Goal: Task Accomplishment & Management: Manage account settings

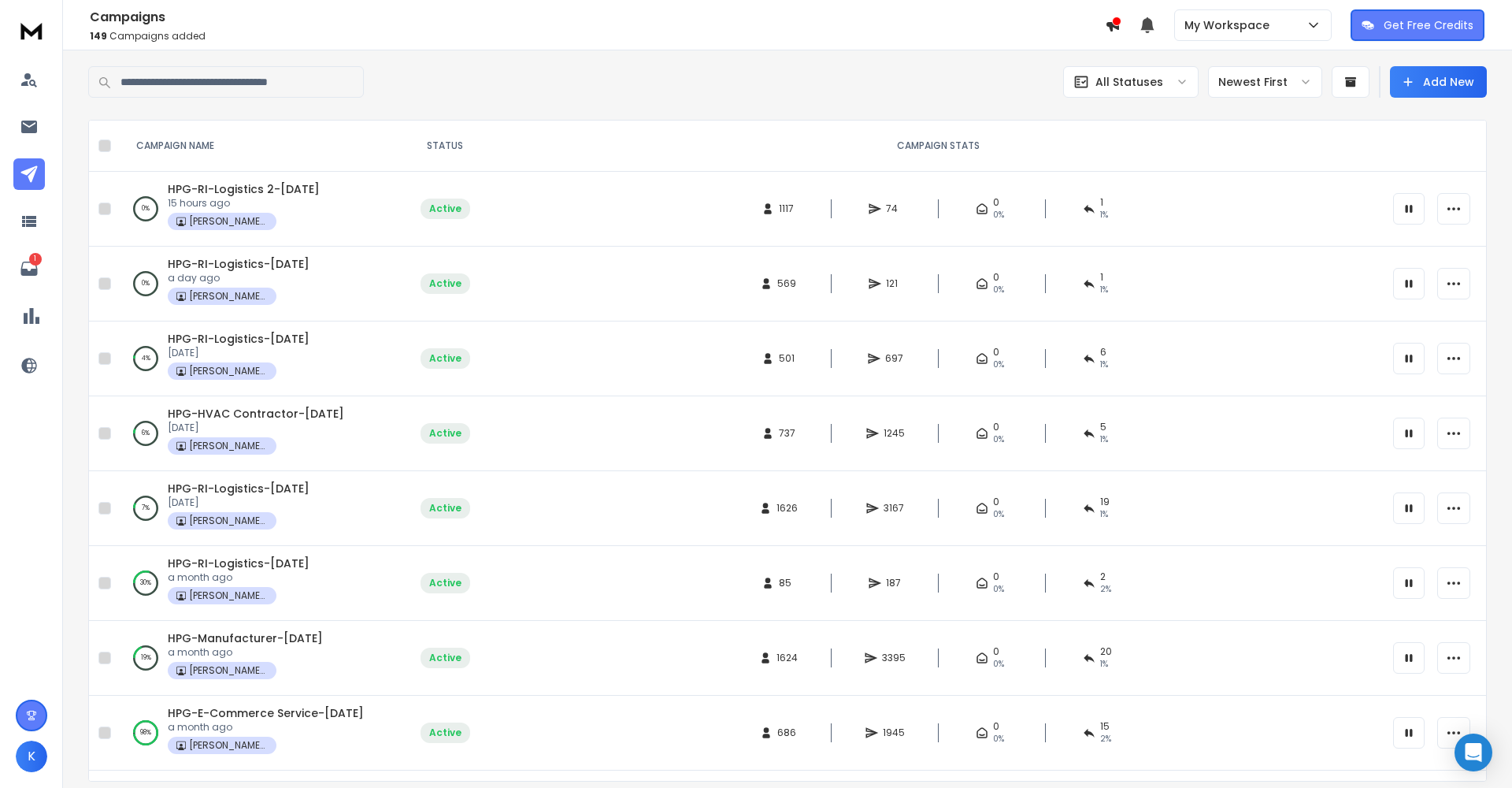
click at [235, 82] on input at bounding box center [226, 82] width 276 height 31
paste input "**********"
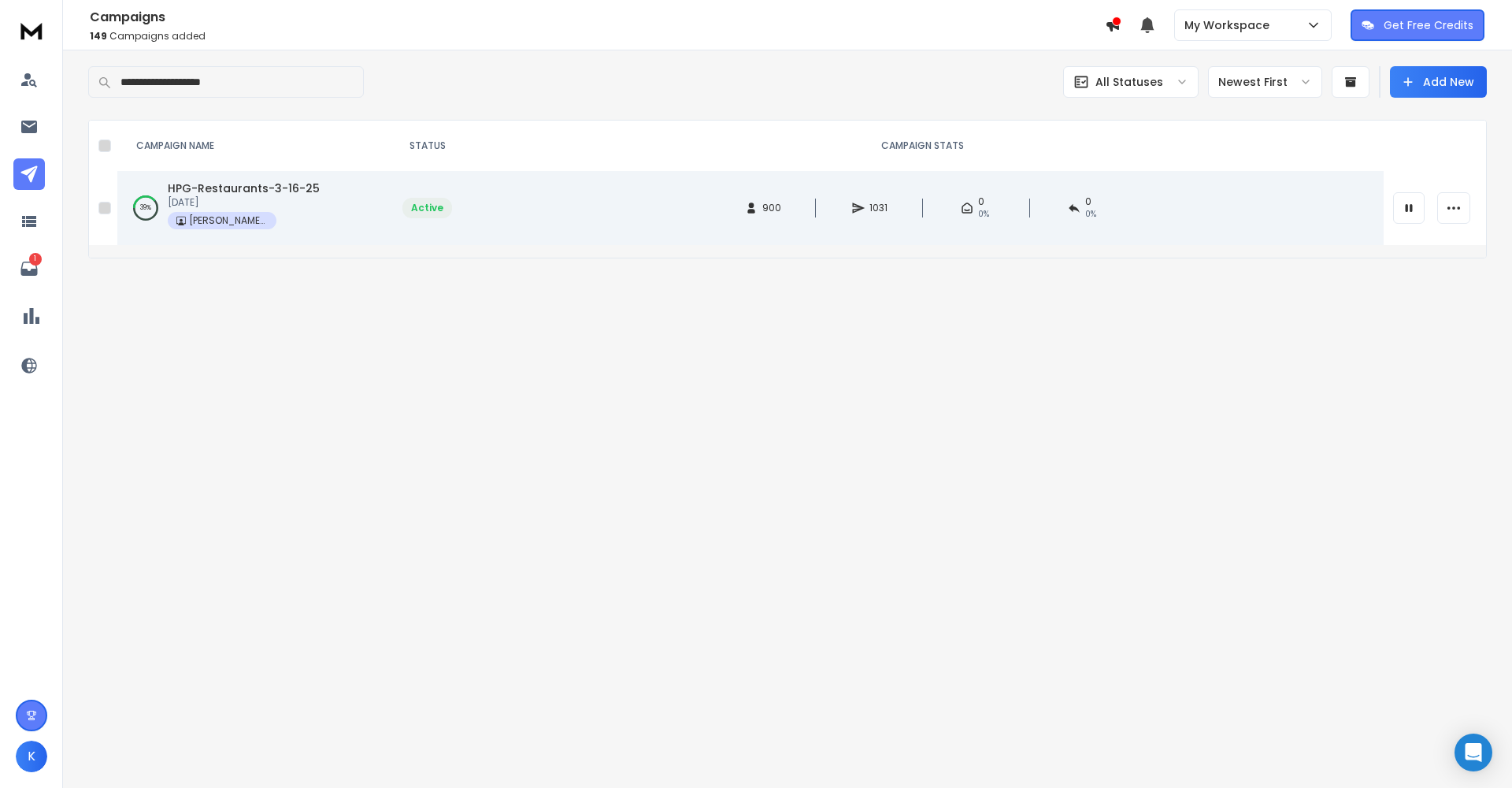
type input "**********"
click at [240, 188] on span "HPG-Restaurants-3-16-25" at bounding box center [244, 188] width 152 height 16
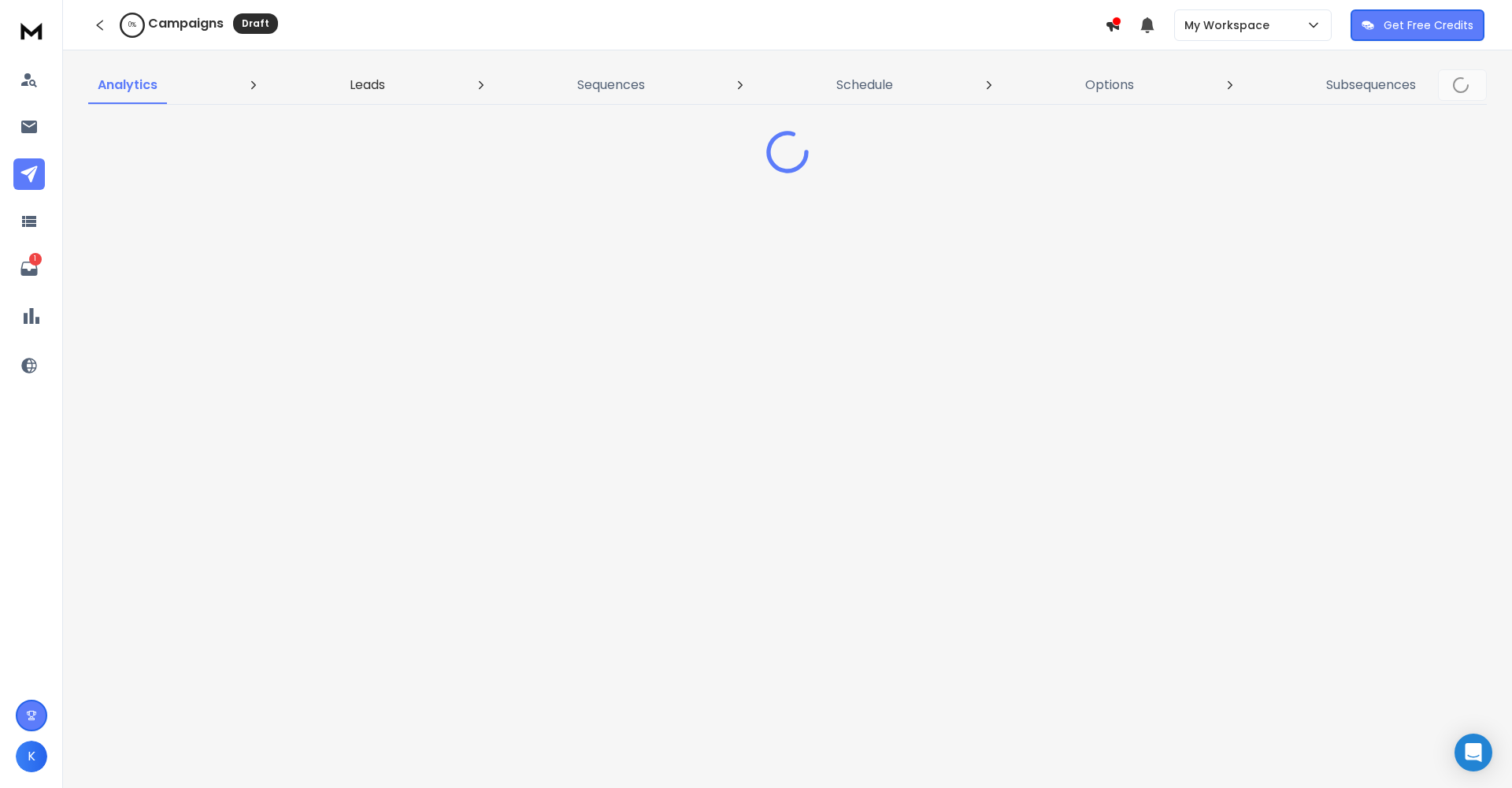
click at [358, 84] on p "Leads" at bounding box center [367, 85] width 35 height 19
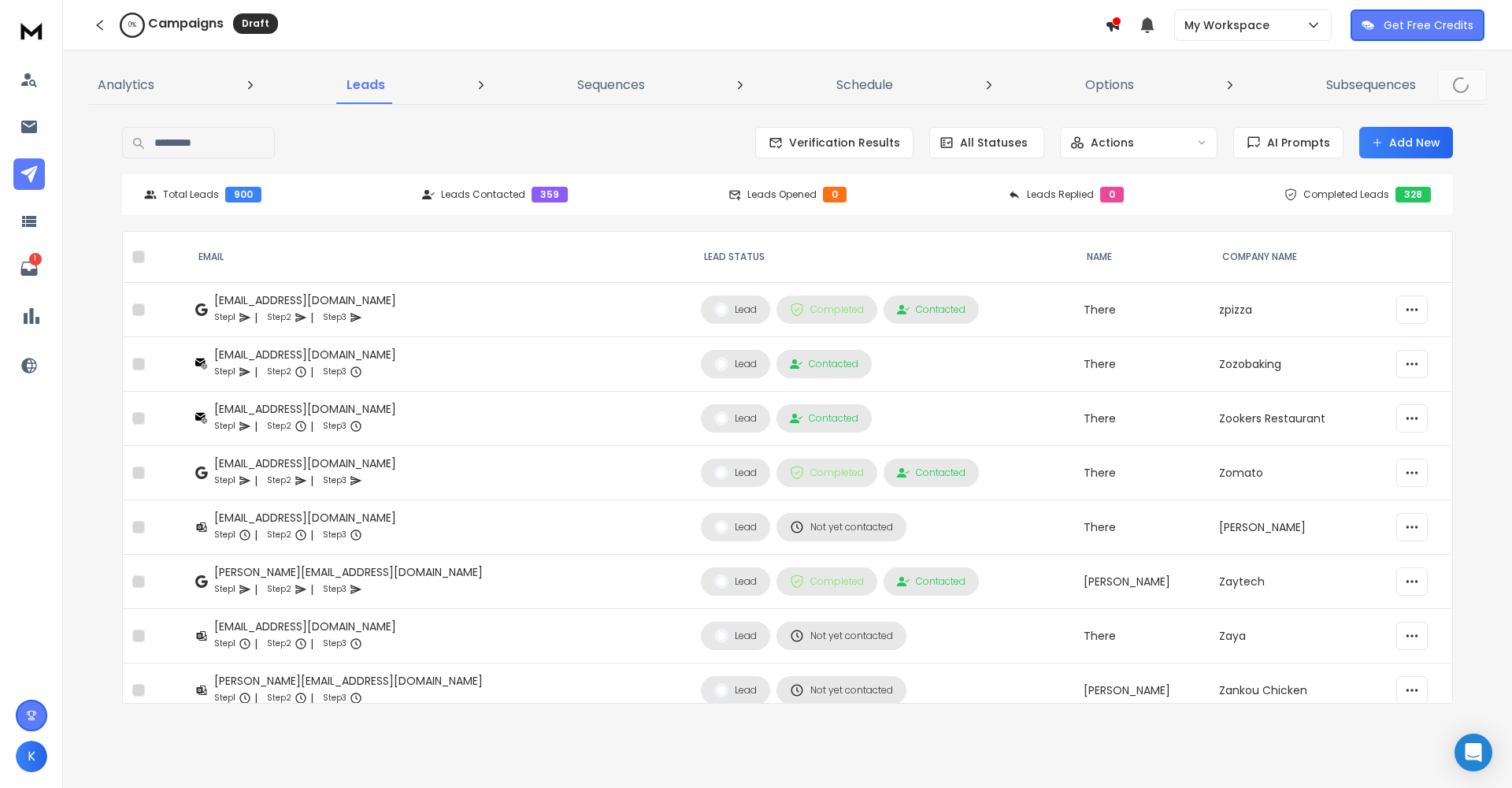
click at [273, 151] on input at bounding box center [198, 142] width 153 height 31
paste input "**********"
type input "**********"
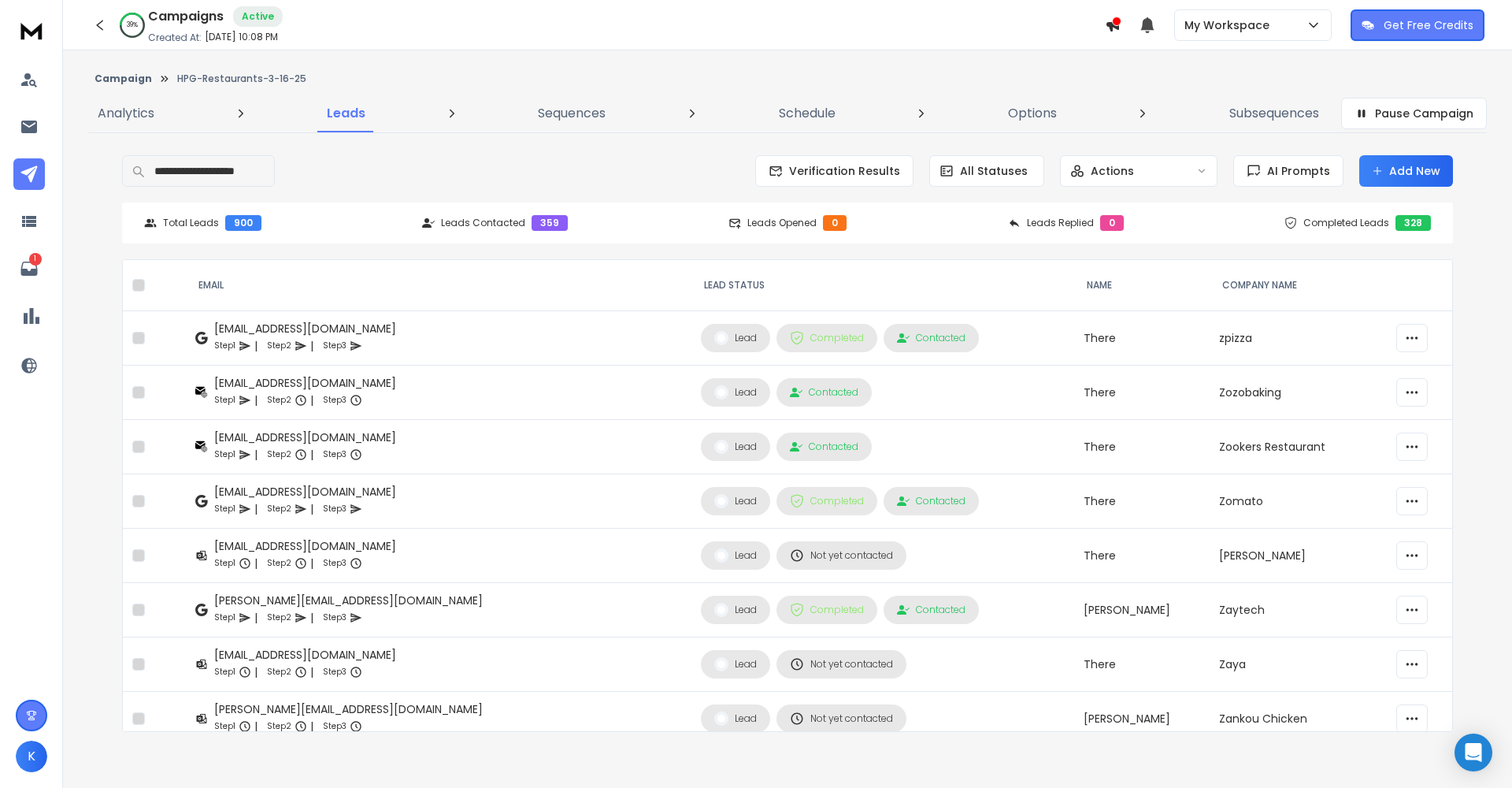
drag, startPoint x: 195, startPoint y: 166, endPoint x: 58, endPoint y: 166, distance: 137.0
click at [58, 166] on div "**********" at bounding box center [756, 369] width 1512 height 739
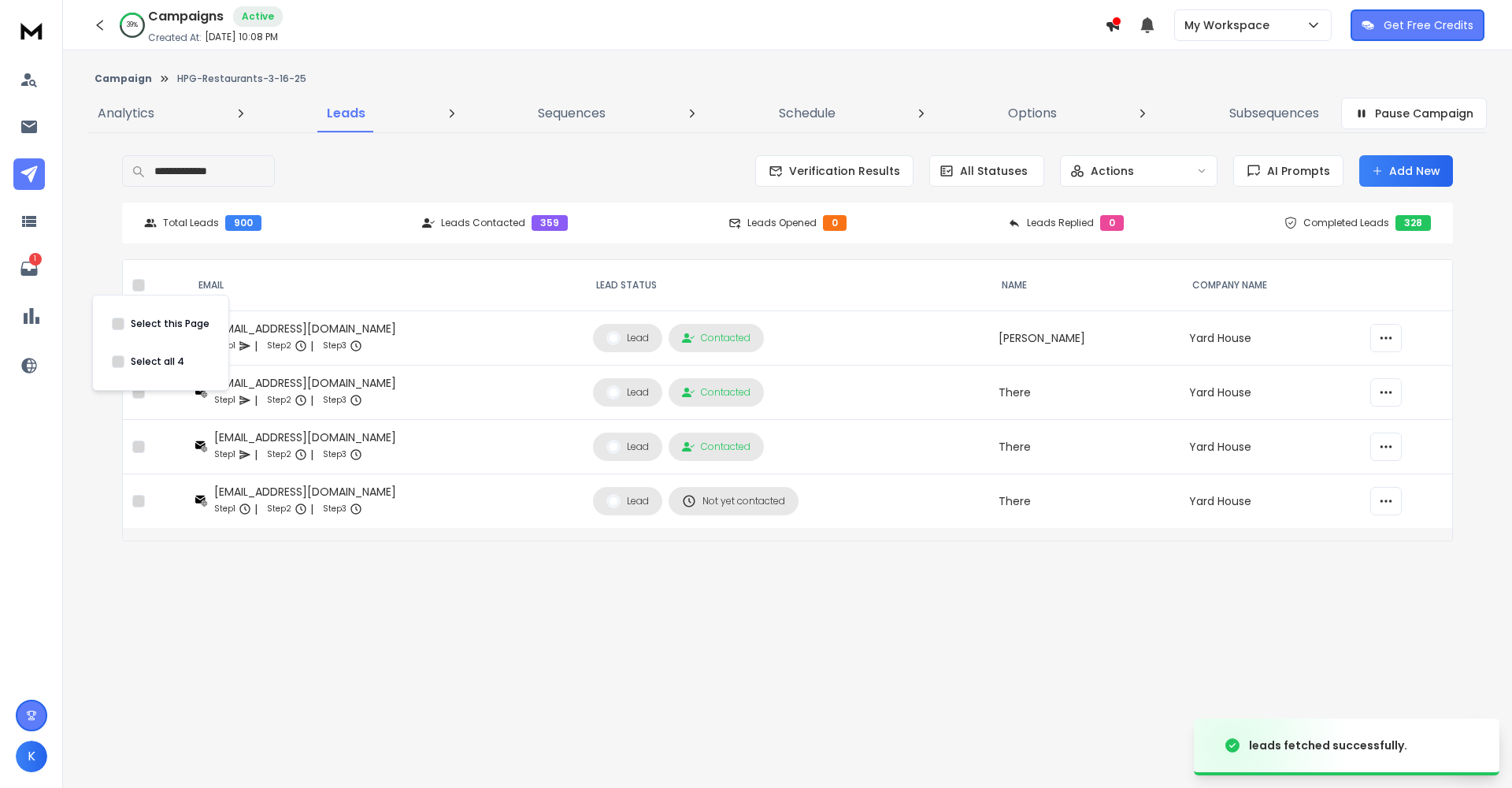
click at [140, 287] on button "Select this Page" at bounding box center [138, 285] width 12 height 12
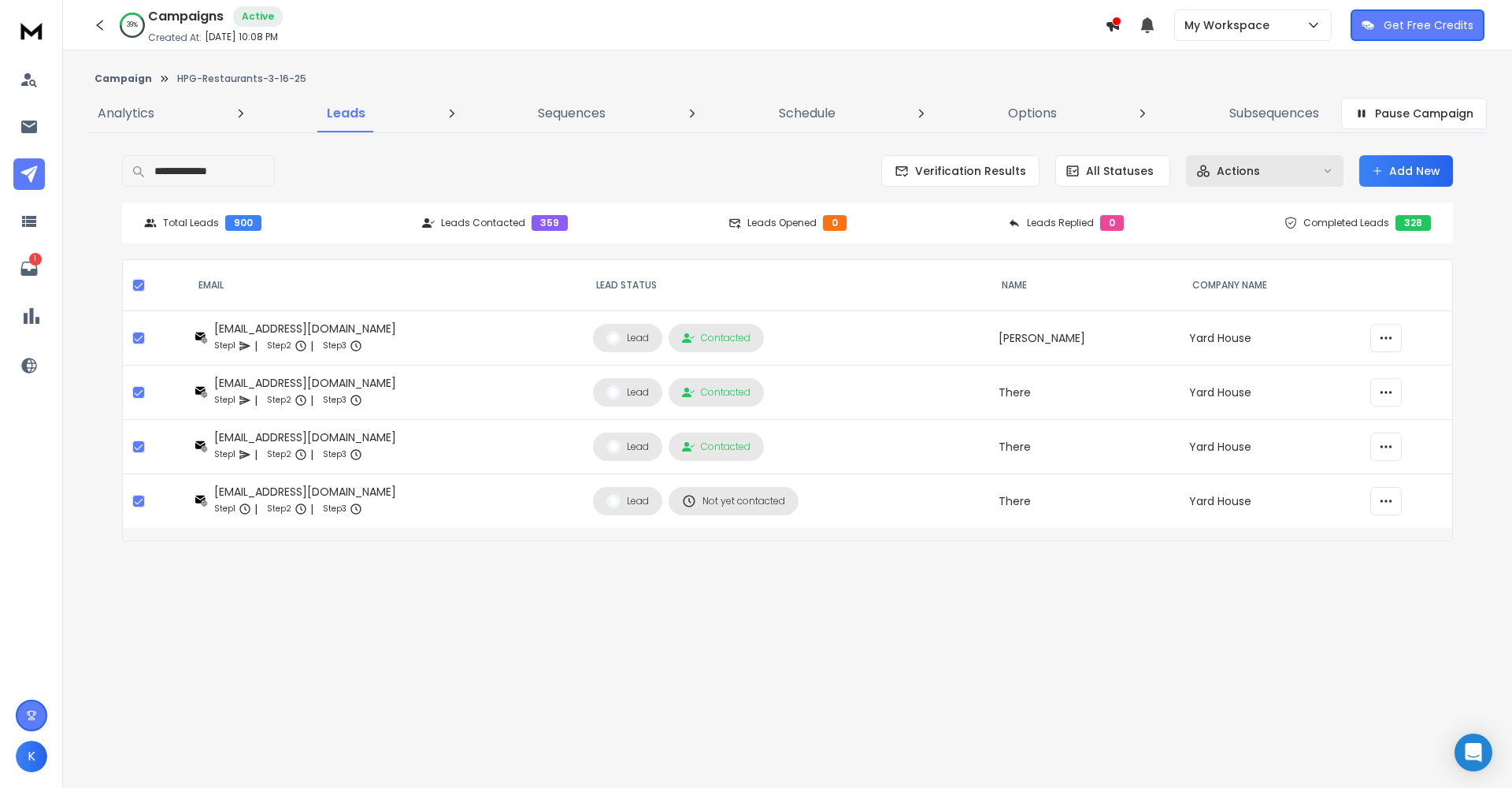
click at [1302, 176] on div "Actions" at bounding box center [1256, 170] width 119 height 16
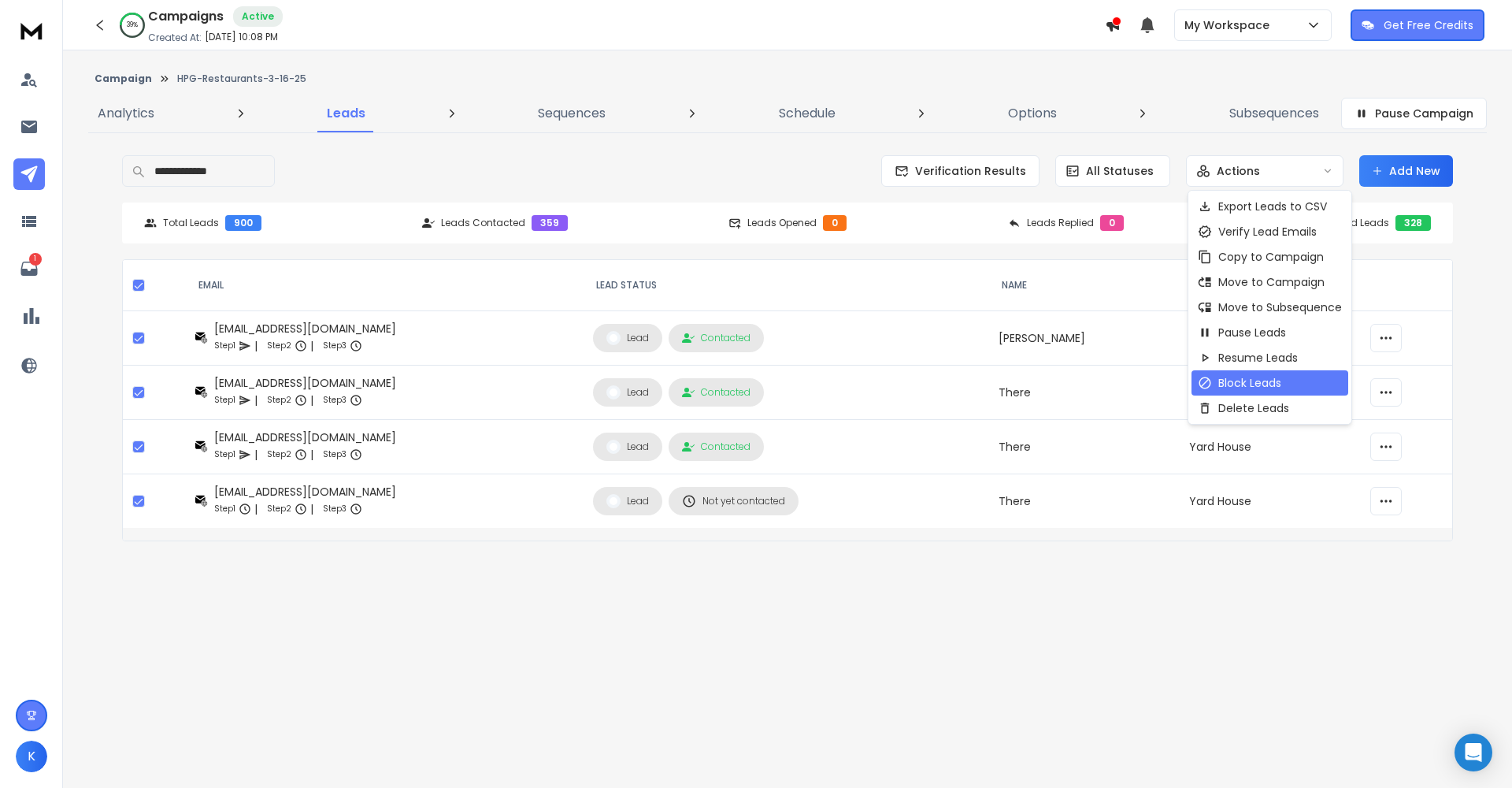
click at [1276, 383] on p "Block Leads" at bounding box center [1249, 383] width 63 height 16
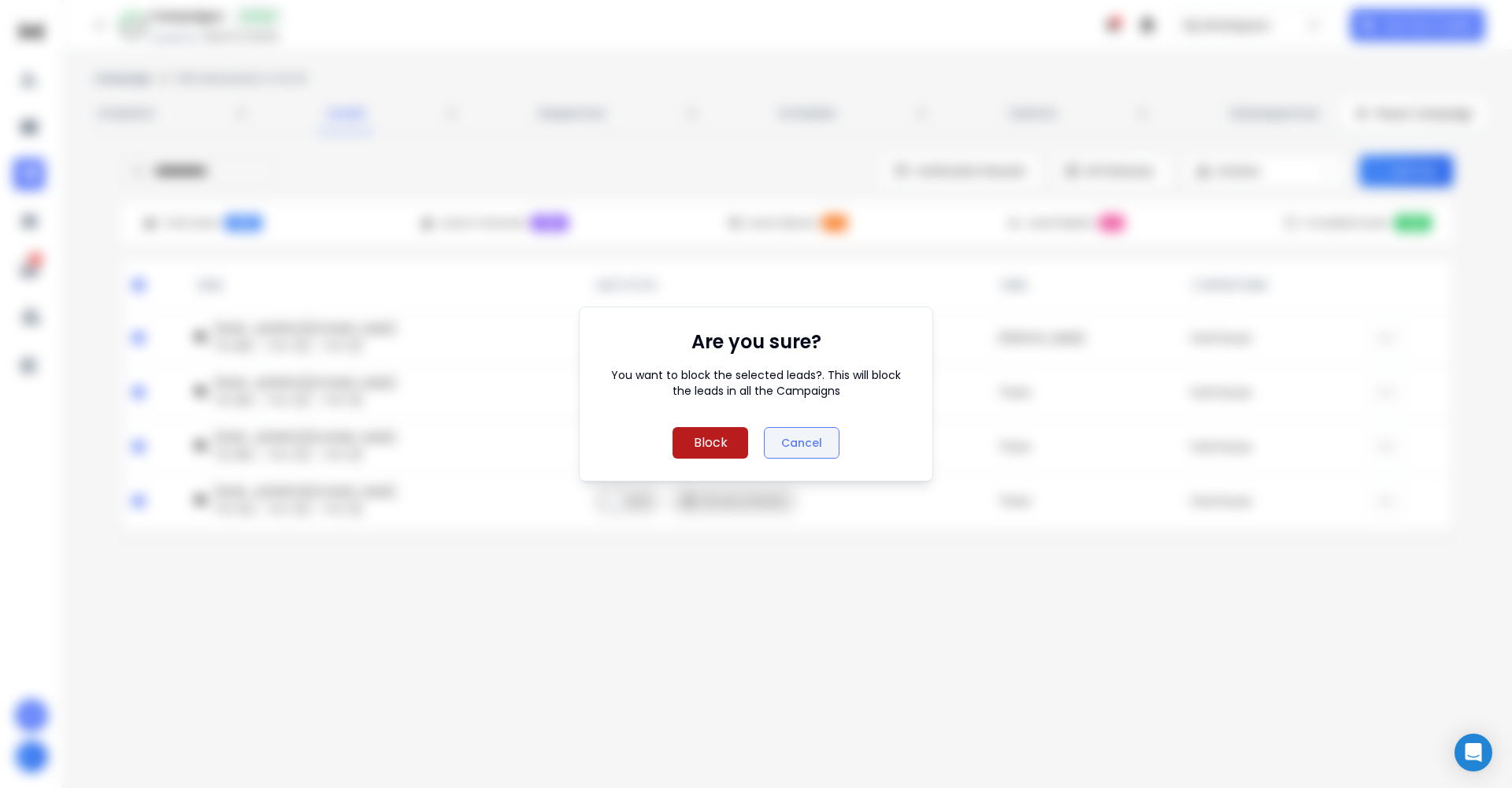
click at [734, 441] on button "Block" at bounding box center [710, 443] width 76 height 31
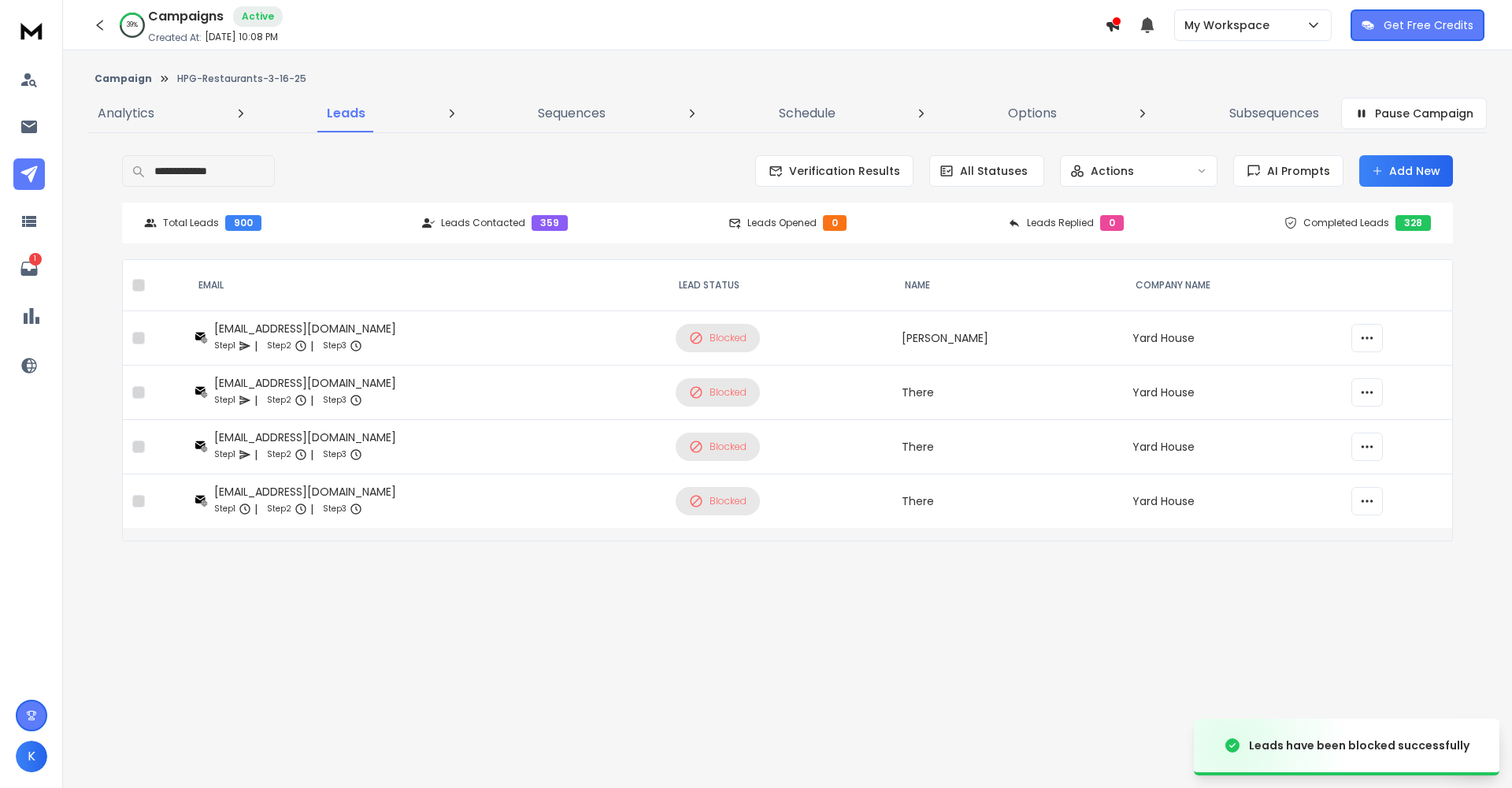
click at [30, 189] on link at bounding box center [29, 174] width 31 height 31
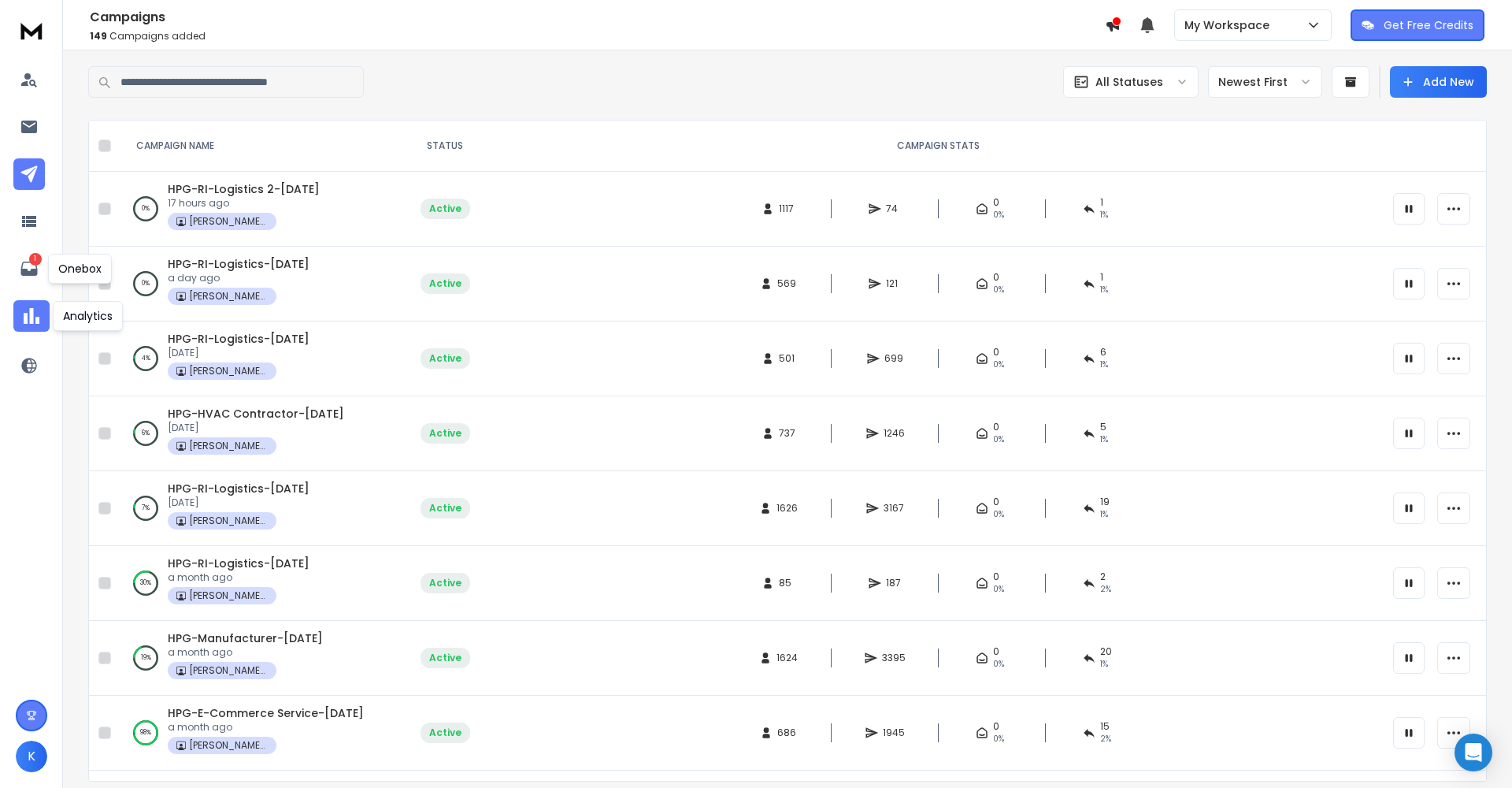
click at [34, 307] on icon at bounding box center [31, 315] width 24 height 24
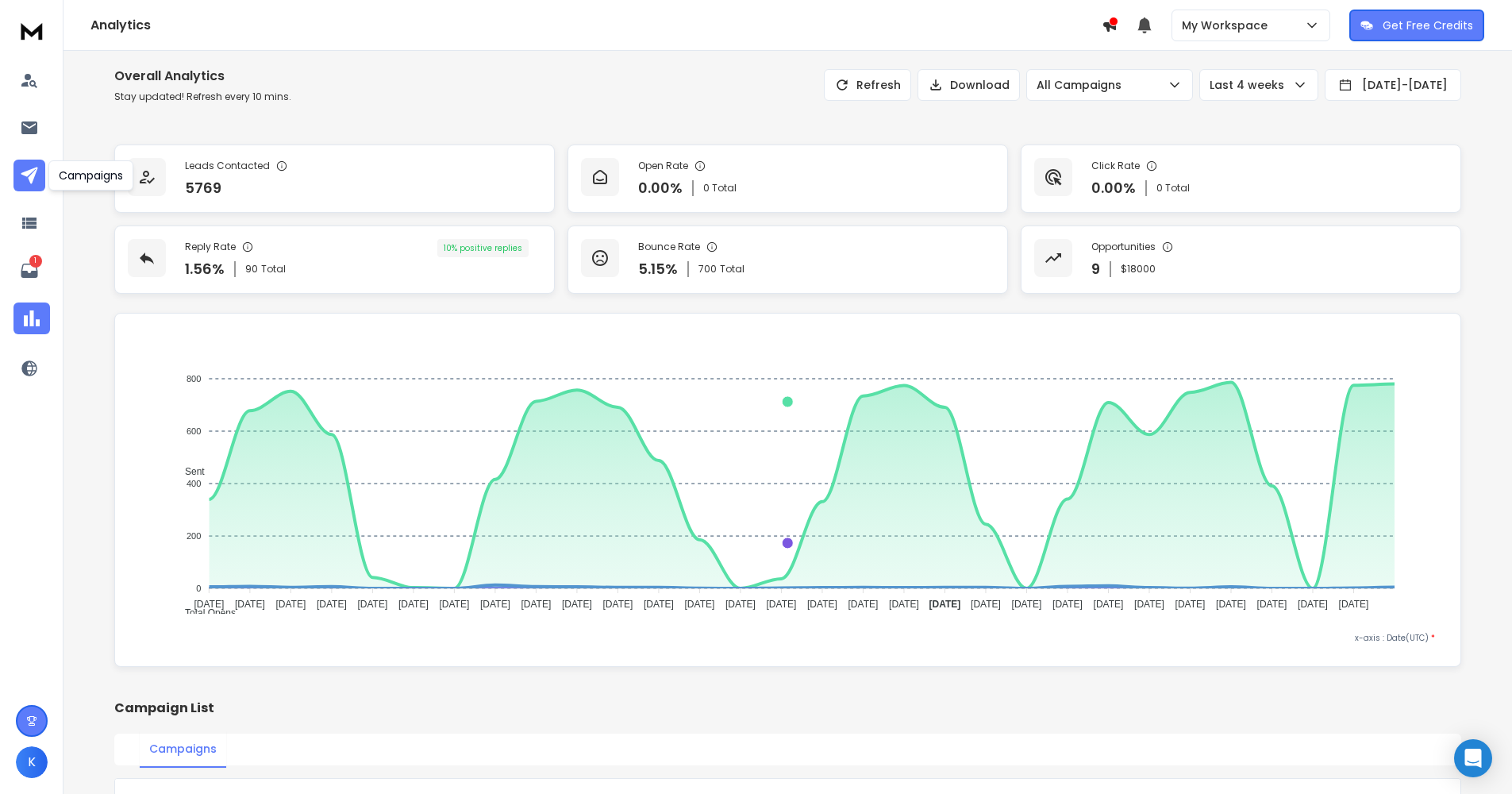
click at [28, 176] on icon at bounding box center [29, 175] width 19 height 19
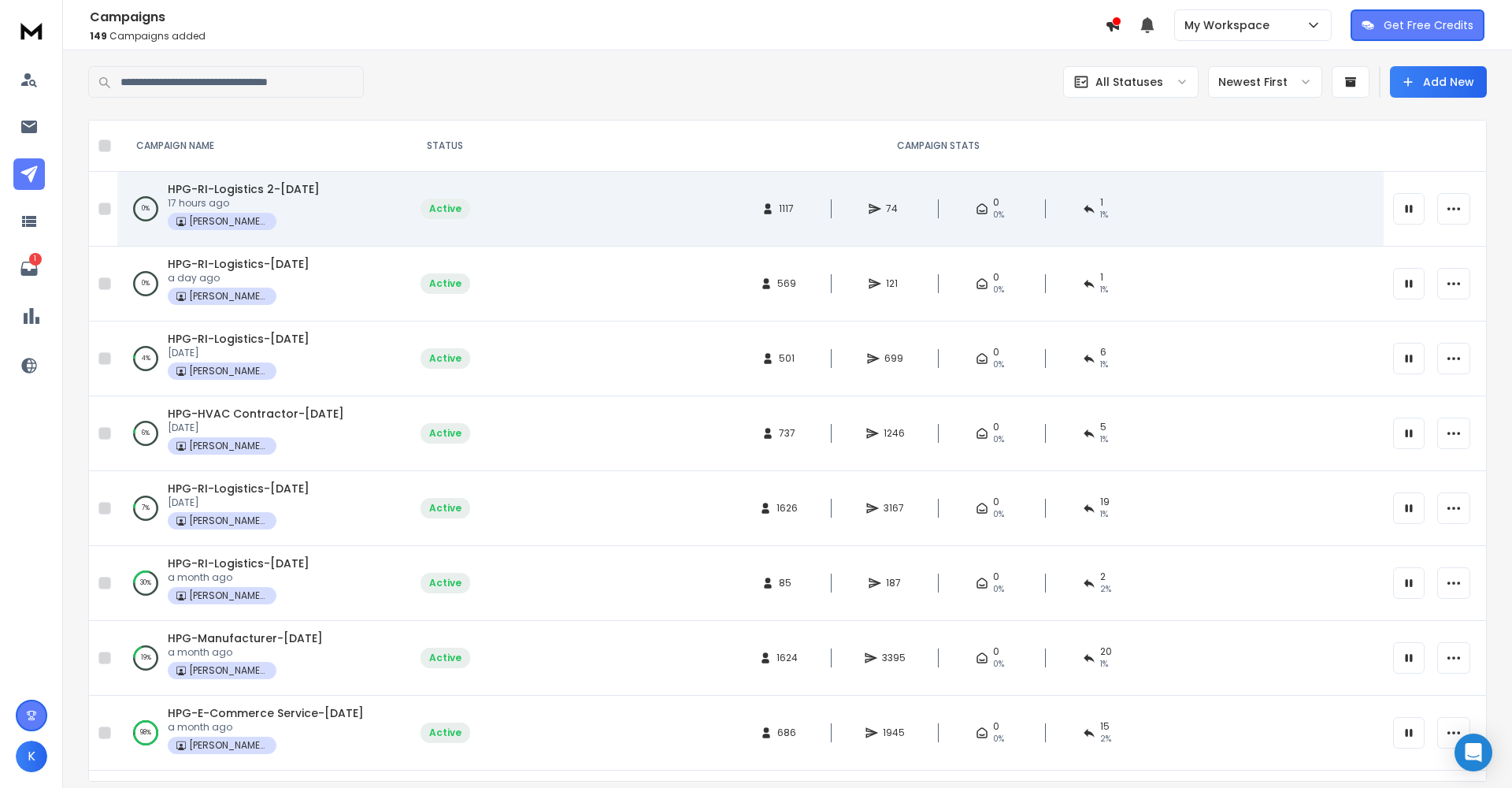
click at [320, 189] on span "HPG-RI-Logistics 2-[DATE]" at bounding box center [244, 189] width 152 height 16
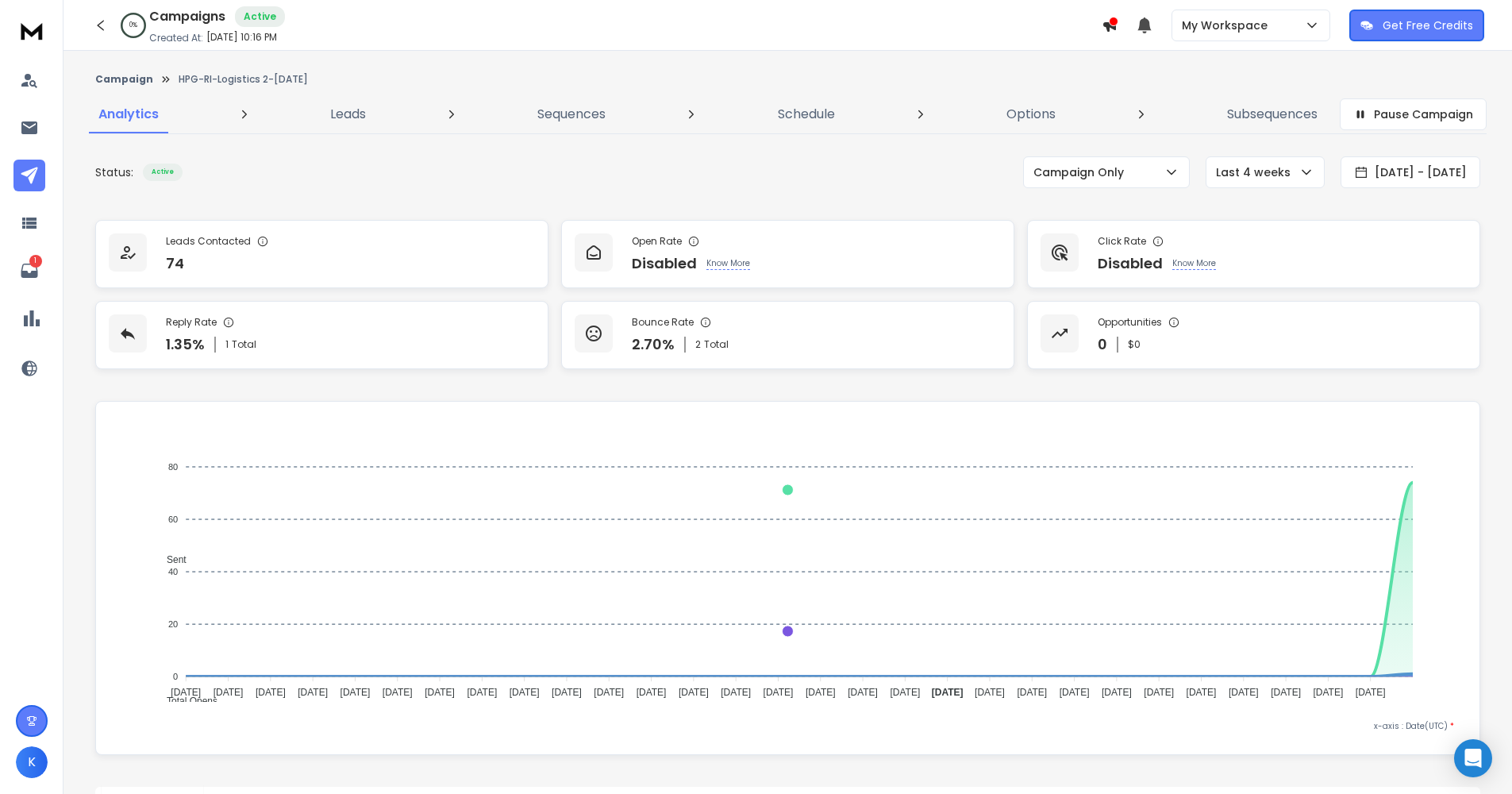
drag, startPoint x: 340, startPoint y: 82, endPoint x: 175, endPoint y: 83, distance: 165.0
click at [175, 83] on div "Campaign HPG-RI-Logistics 2-WE 8-17-25" at bounding box center [787, 79] width 1398 height 26
copy p "HPG-RI-Logistics 2-[DATE]"
click at [32, 187] on link at bounding box center [29, 175] width 32 height 32
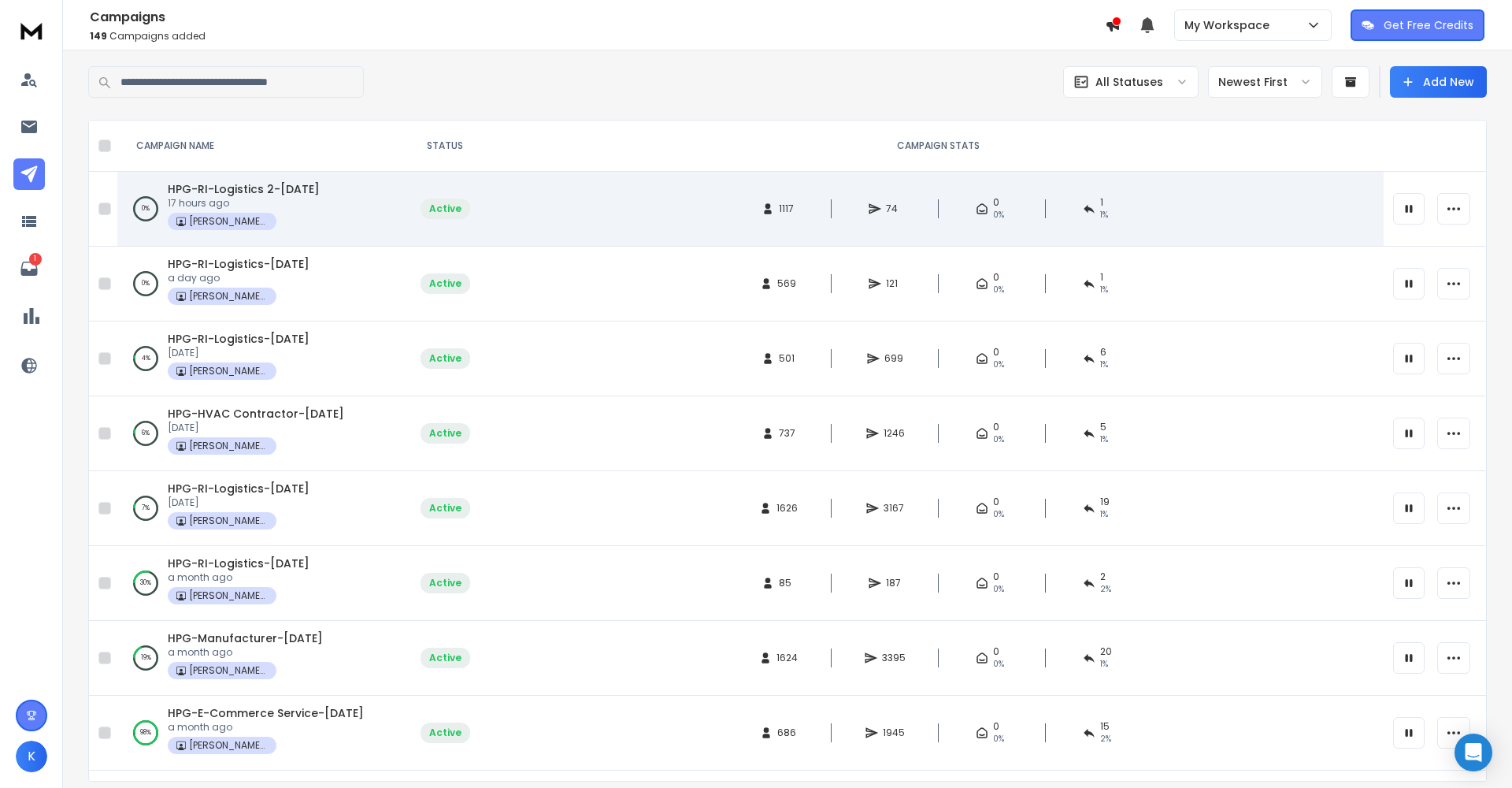
click at [1446, 201] on icon "button" at bounding box center [1454, 208] width 16 height 16
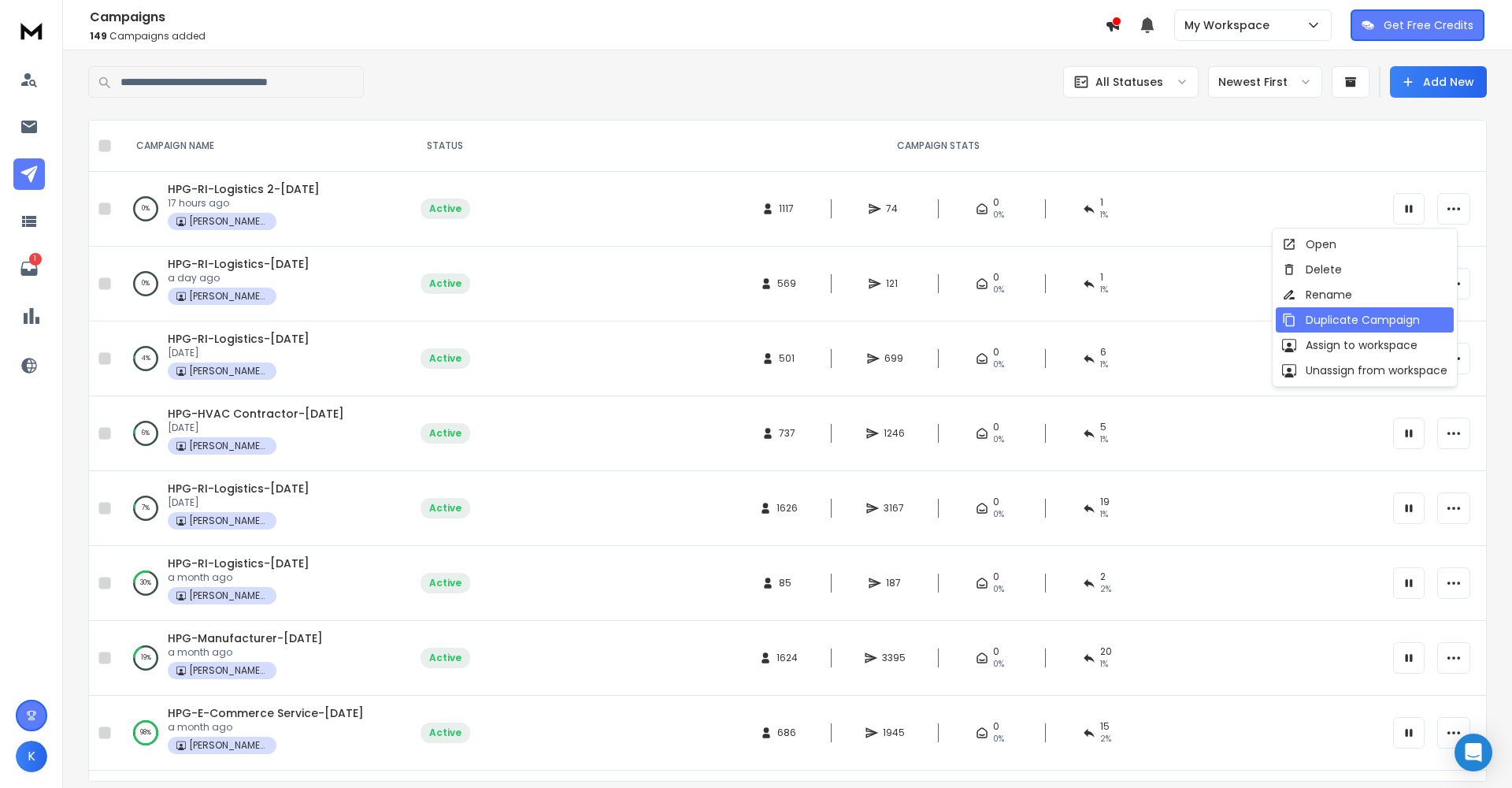
click at [1374, 323] on div "Duplicate Campaign" at bounding box center [1351, 319] width 137 height 16
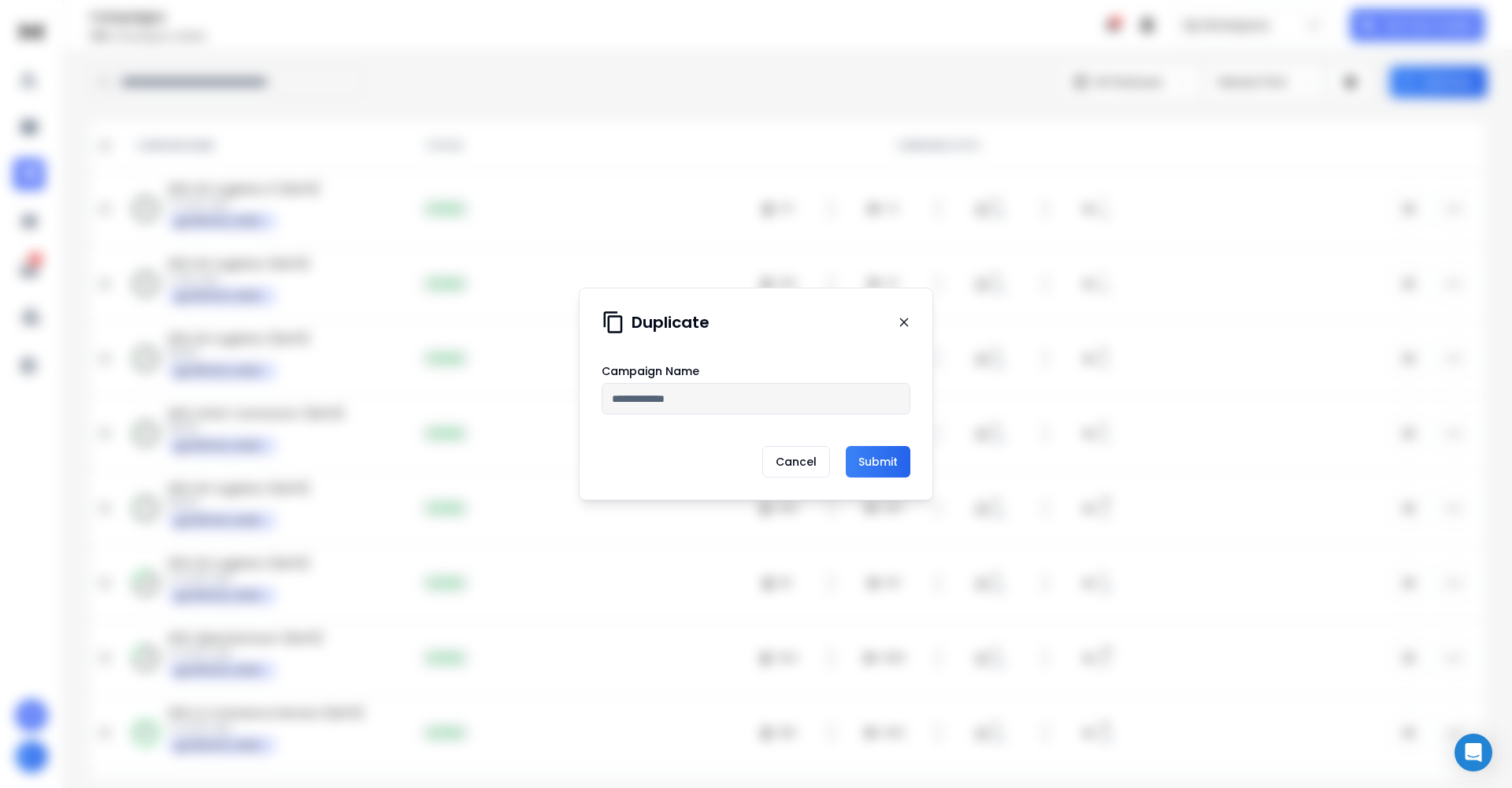
click at [787, 398] on input "text" at bounding box center [756, 399] width 309 height 31
paste input "**********"
type input "**********"
click at [880, 464] on button "Submit" at bounding box center [878, 462] width 64 height 31
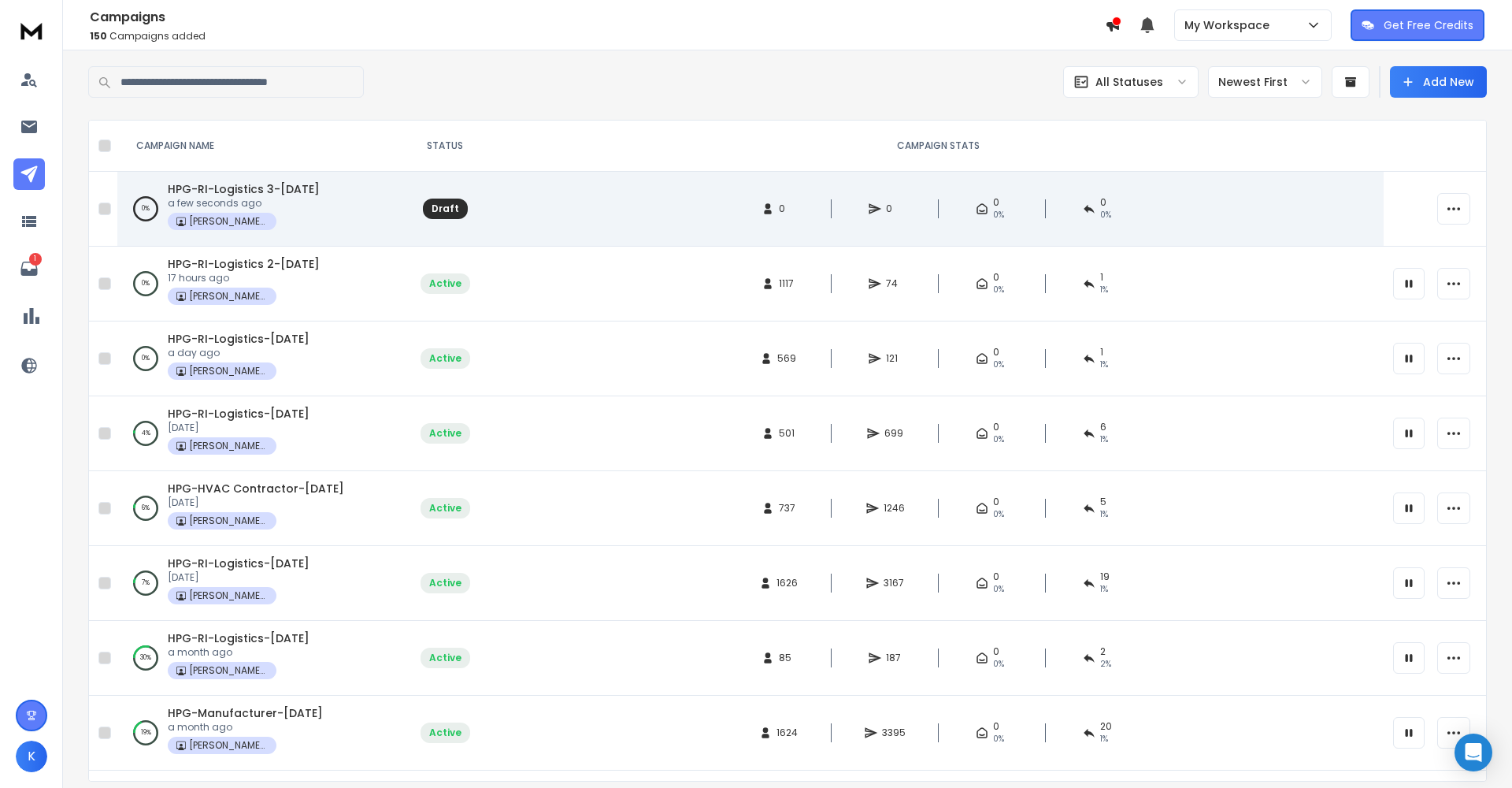
click at [318, 180] on td "0 % HPG-RI-Logistics 3-[DATE] a few seconds ago [PERSON_NAME] Property Group" at bounding box center [258, 209] width 281 height 75
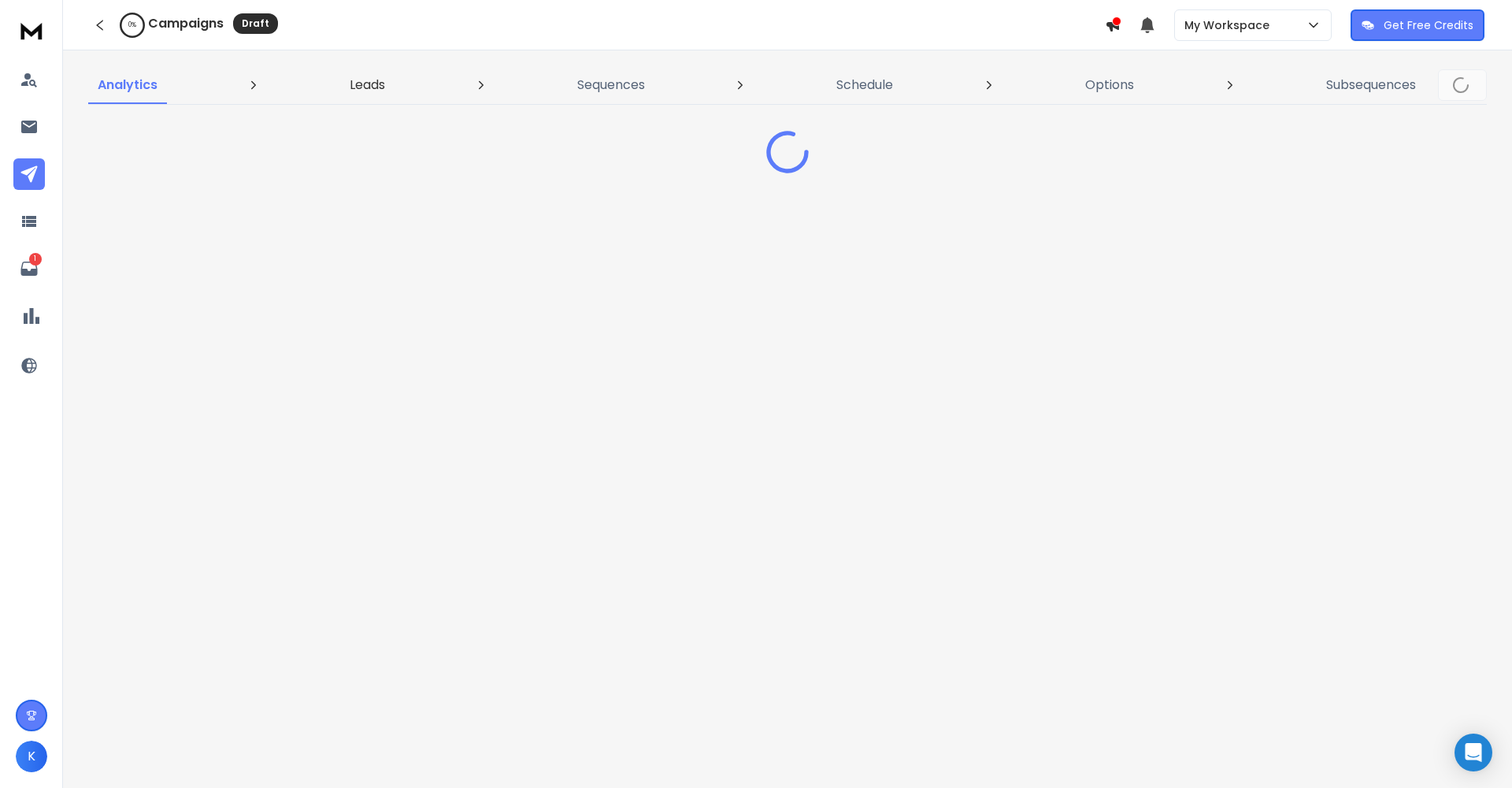
click at [367, 68] on link "Leads" at bounding box center [367, 85] width 54 height 38
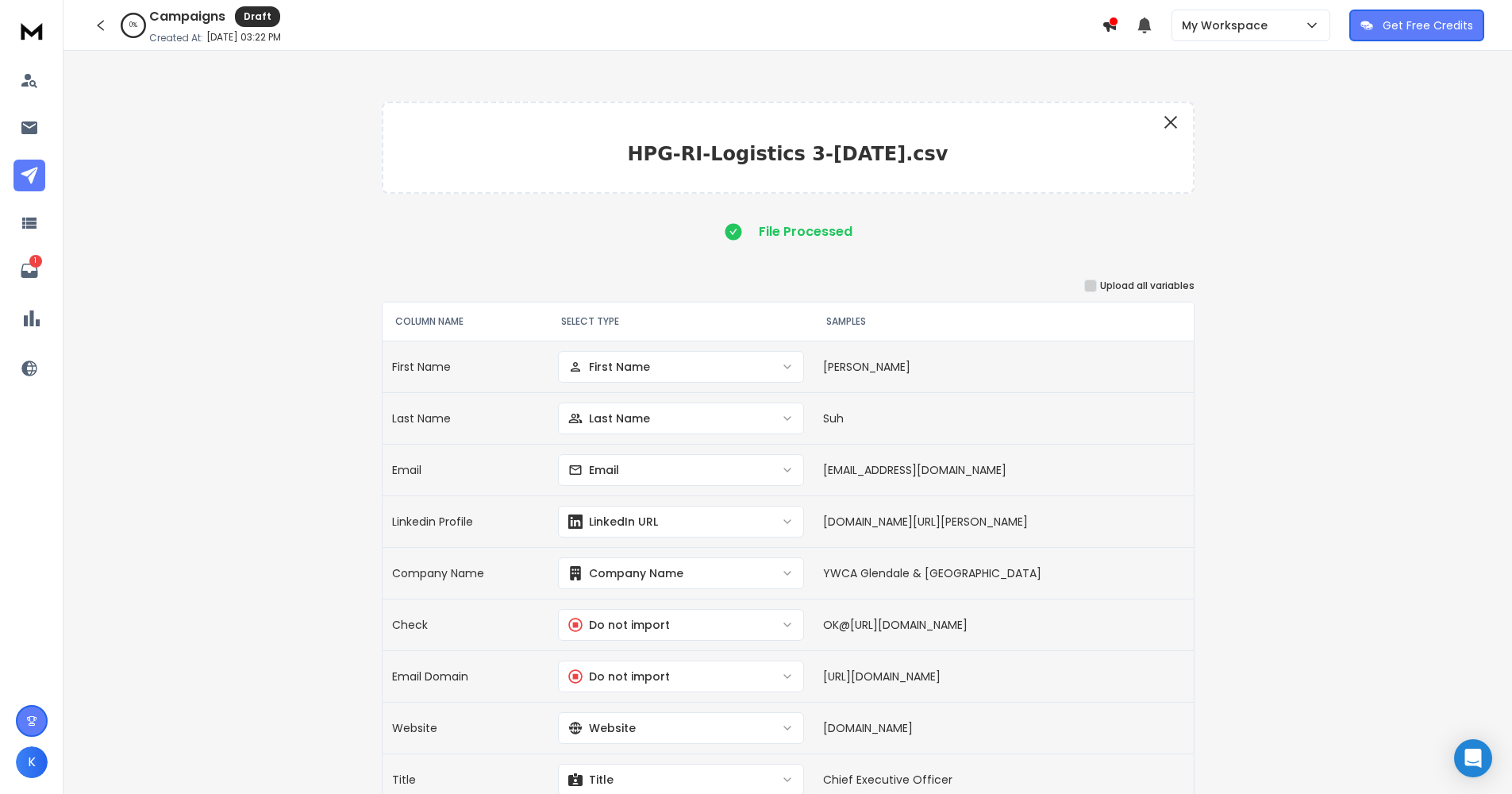
click at [699, 426] on button "Last Name" at bounding box center [682, 418] width 247 height 32
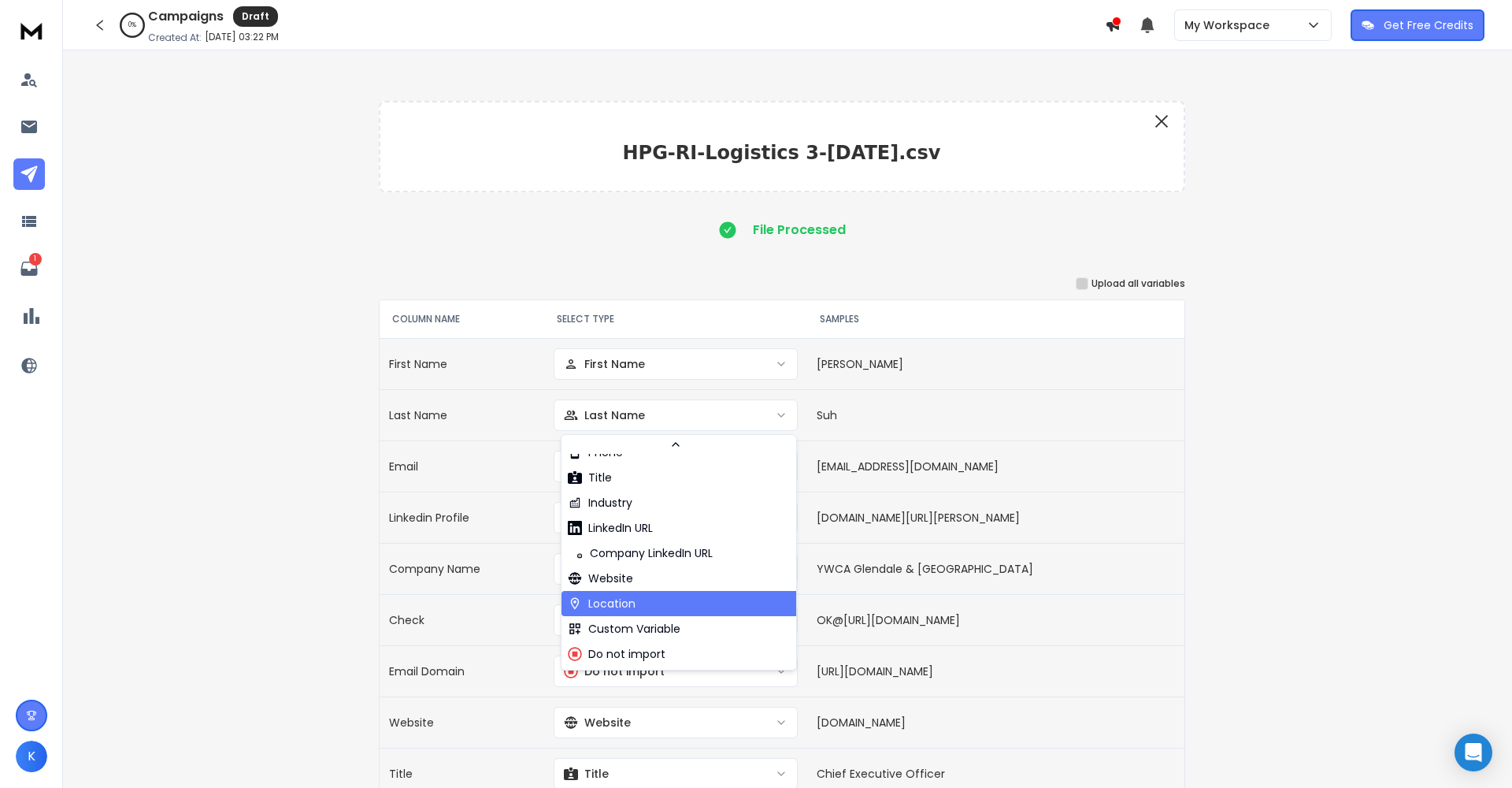
scroll to position [143, 0]
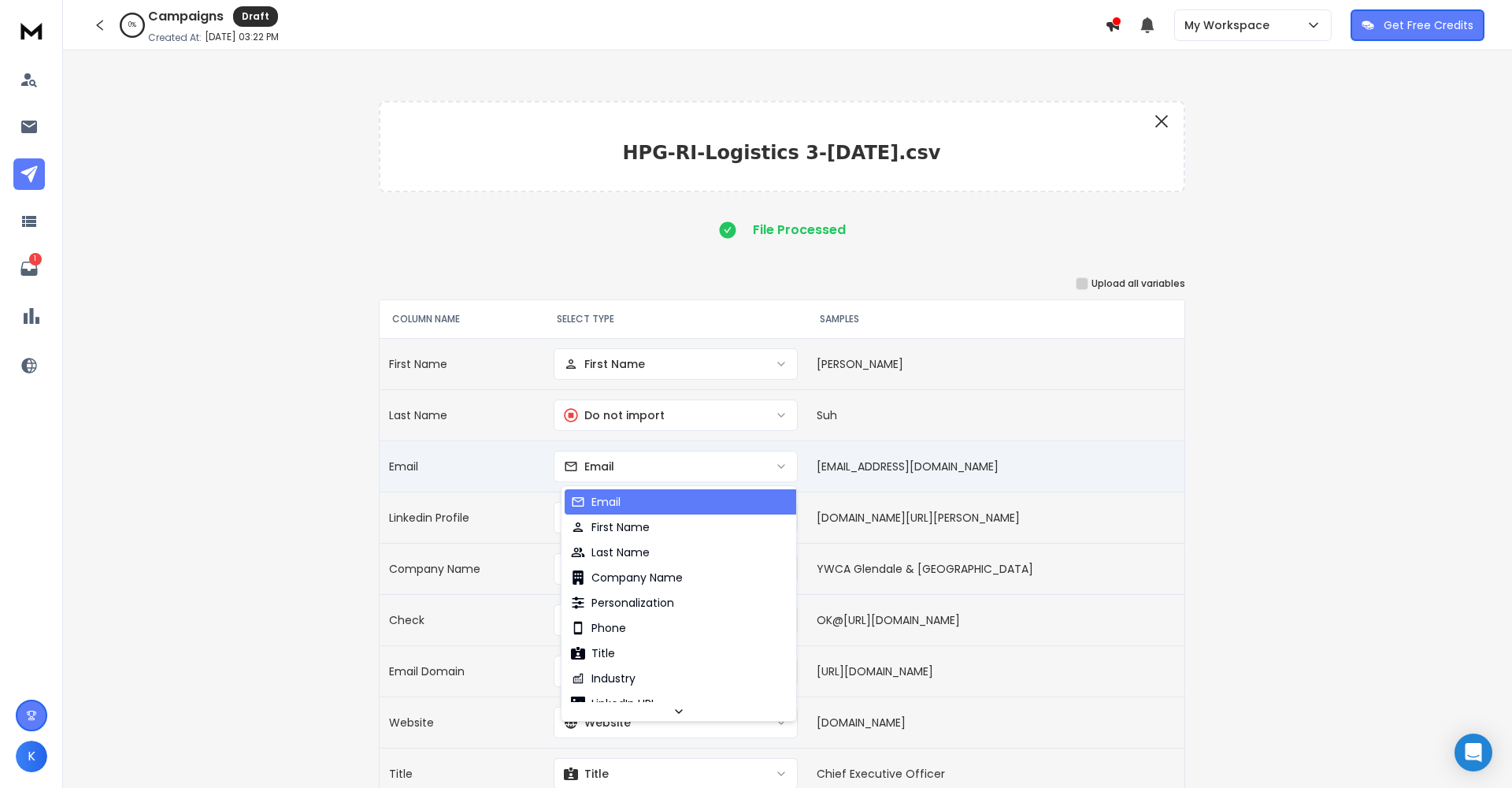
click at [682, 477] on button "Email" at bounding box center [677, 466] width 245 height 31
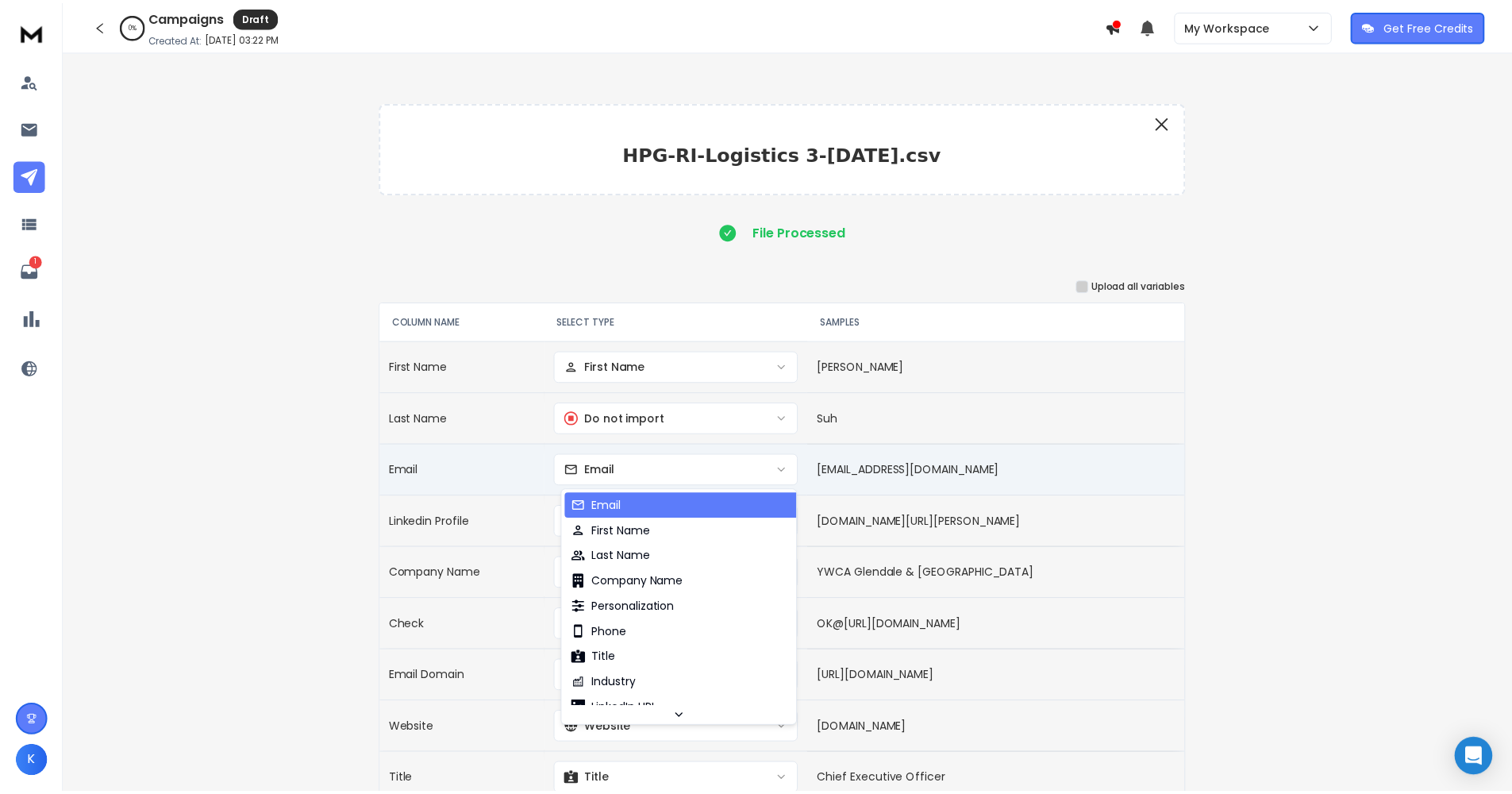
scroll to position [0, 3]
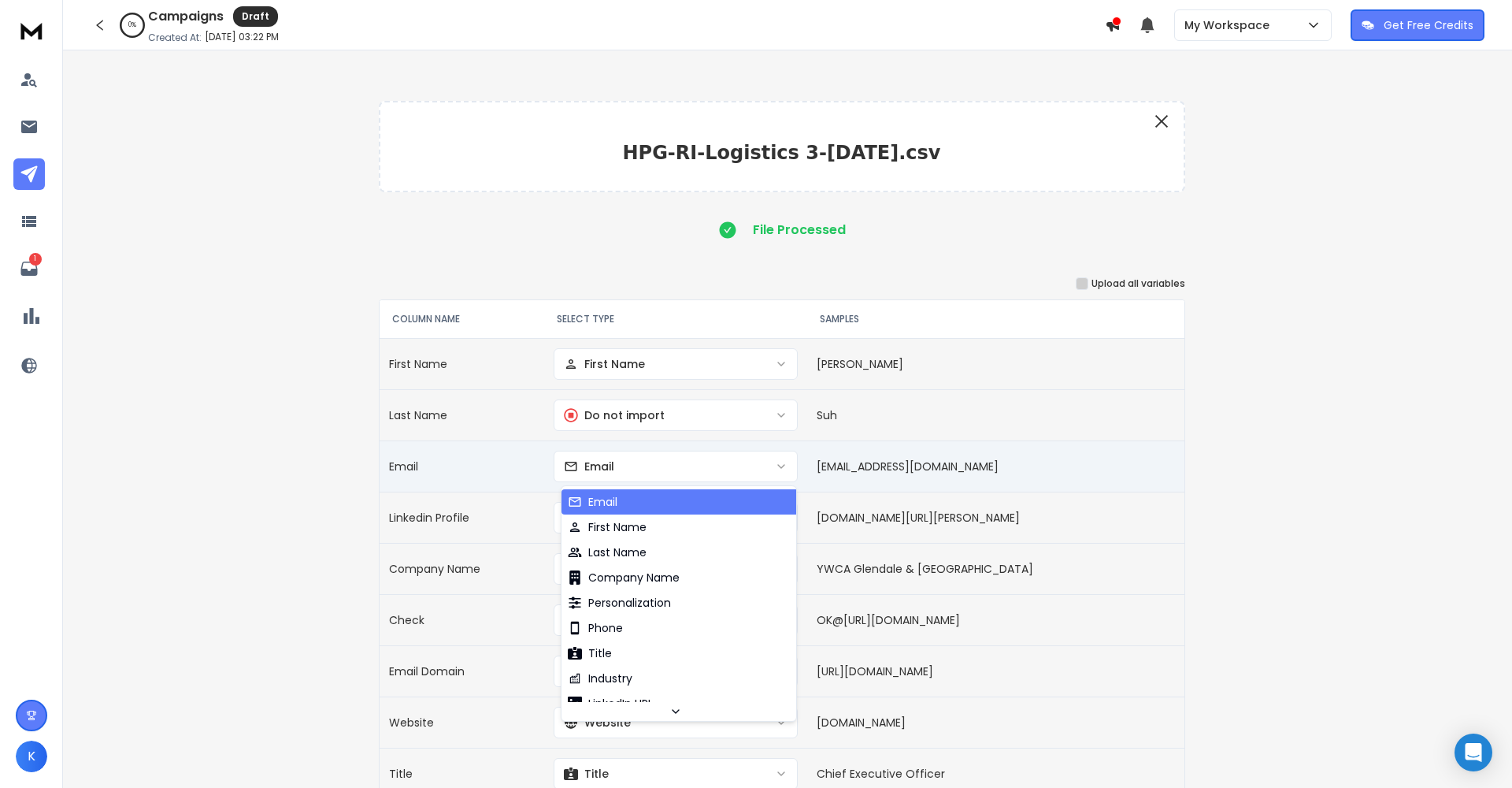
click at [425, 478] on td "Email" at bounding box center [462, 466] width 165 height 51
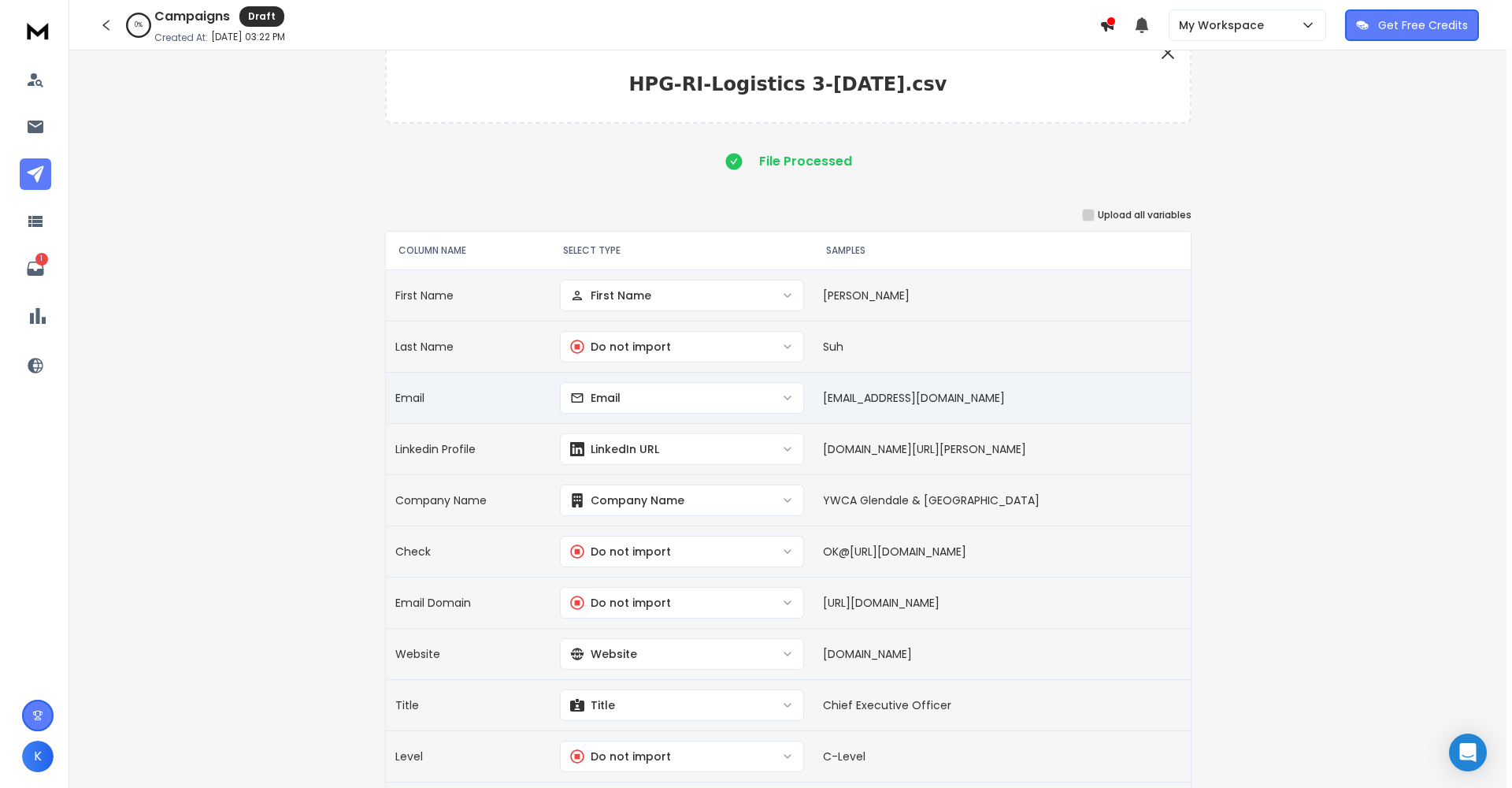
scroll to position [78, 0]
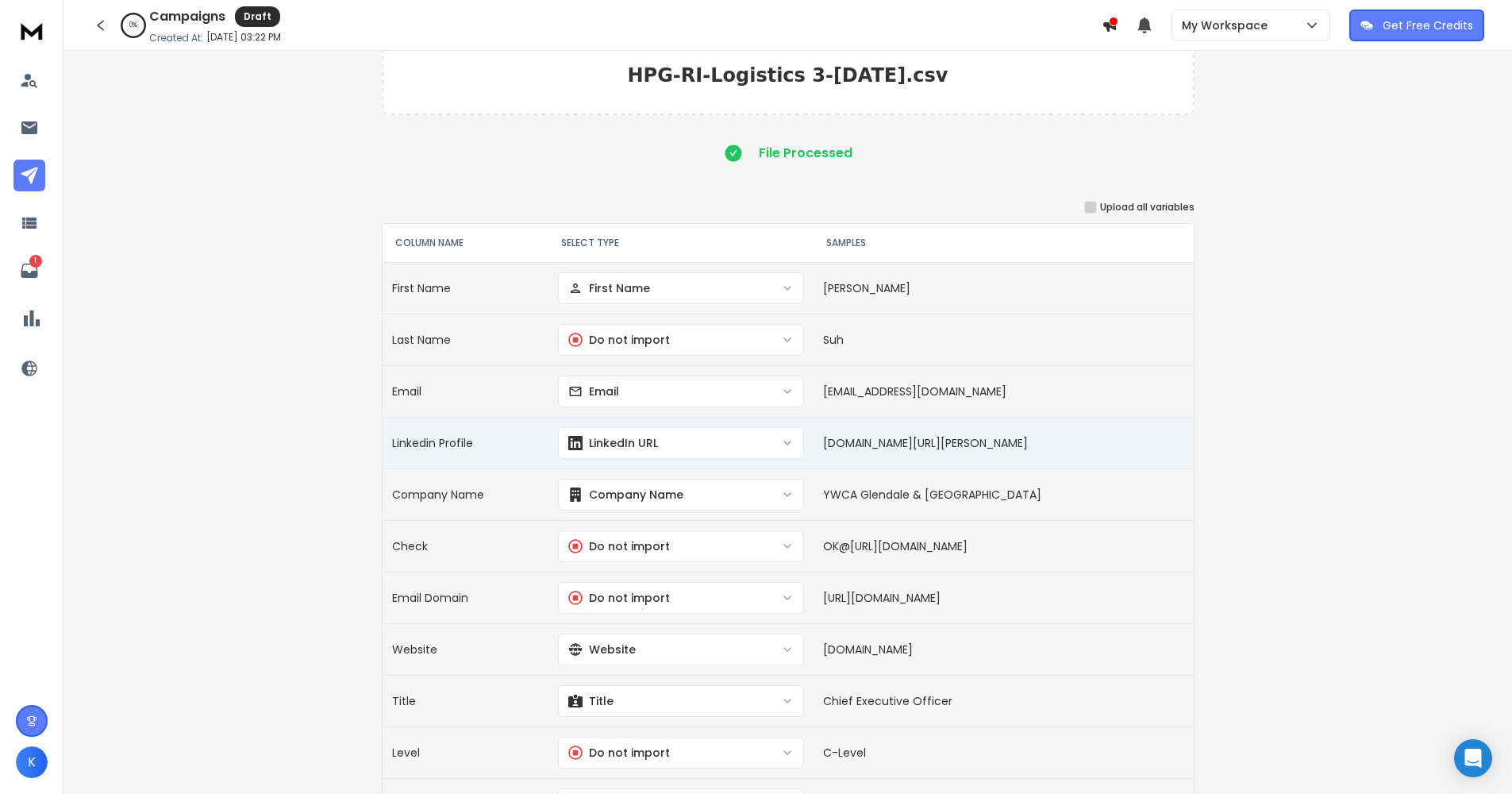
click at [698, 460] on td "LinkedIn URL" at bounding box center [681, 442] width 266 height 51
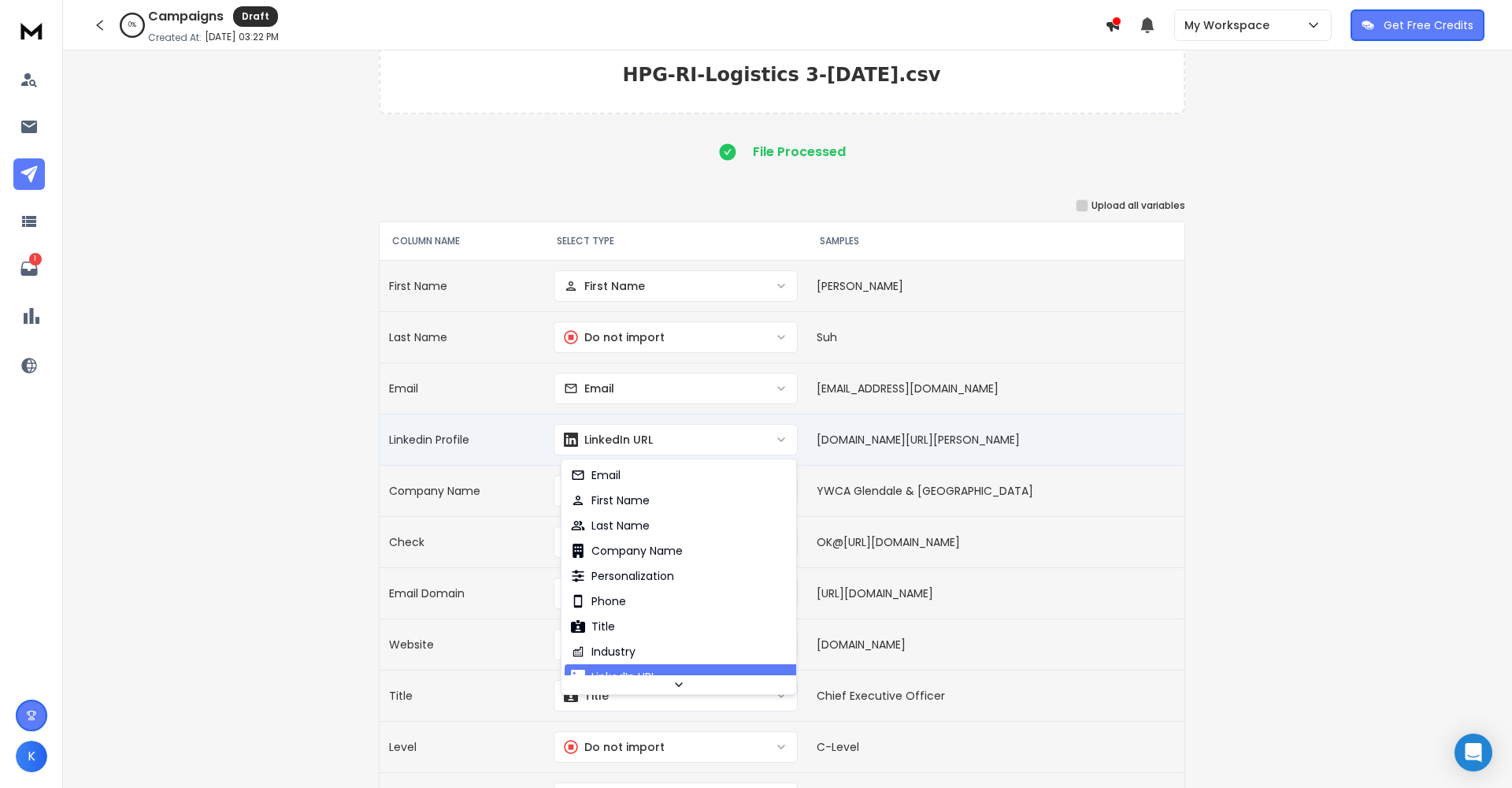
click at [731, 446] on button "LinkedIn URL" at bounding box center [677, 440] width 245 height 31
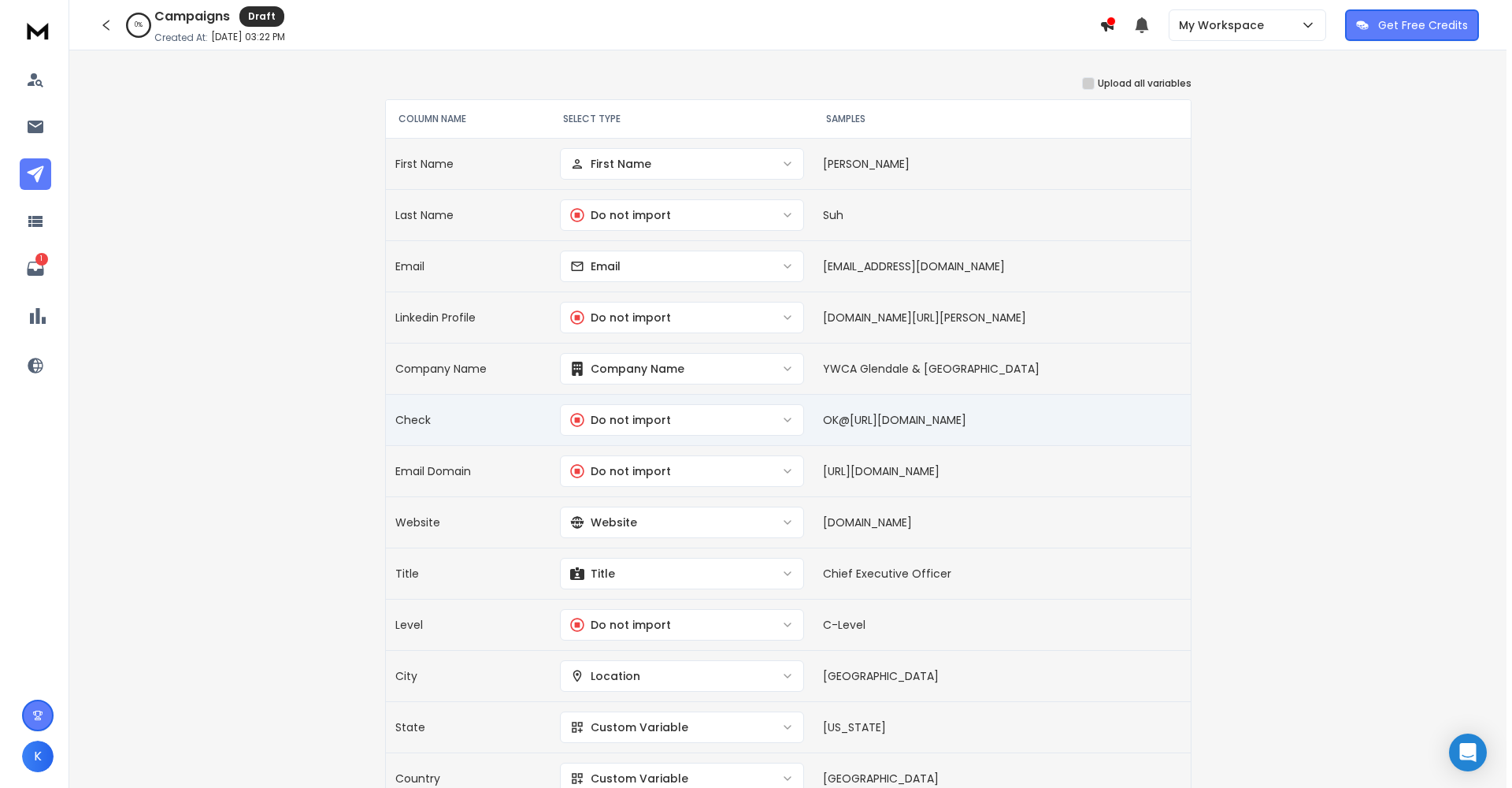
scroll to position [254, 0]
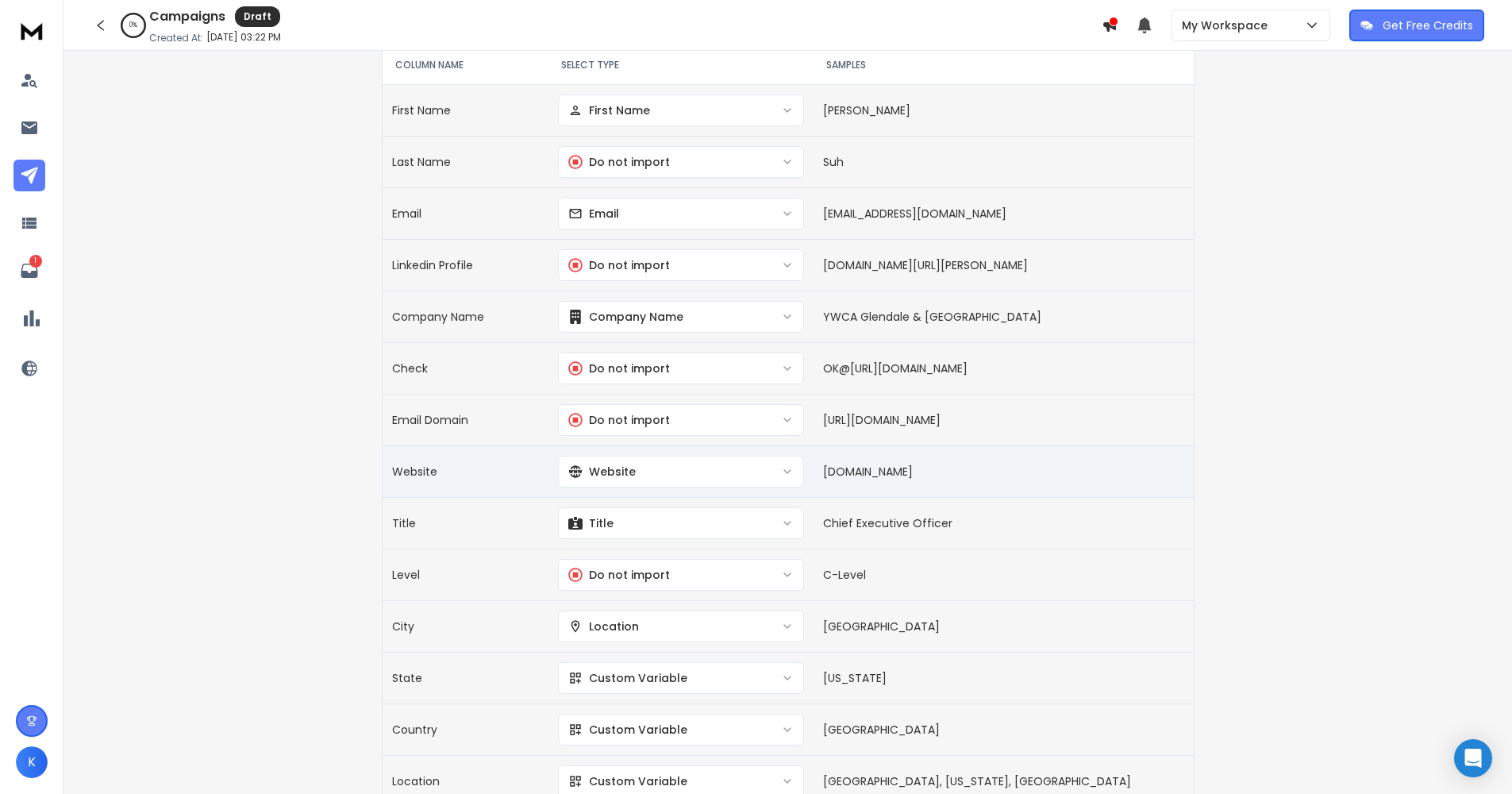
click at [708, 485] on button "Website" at bounding box center [682, 471] width 247 height 32
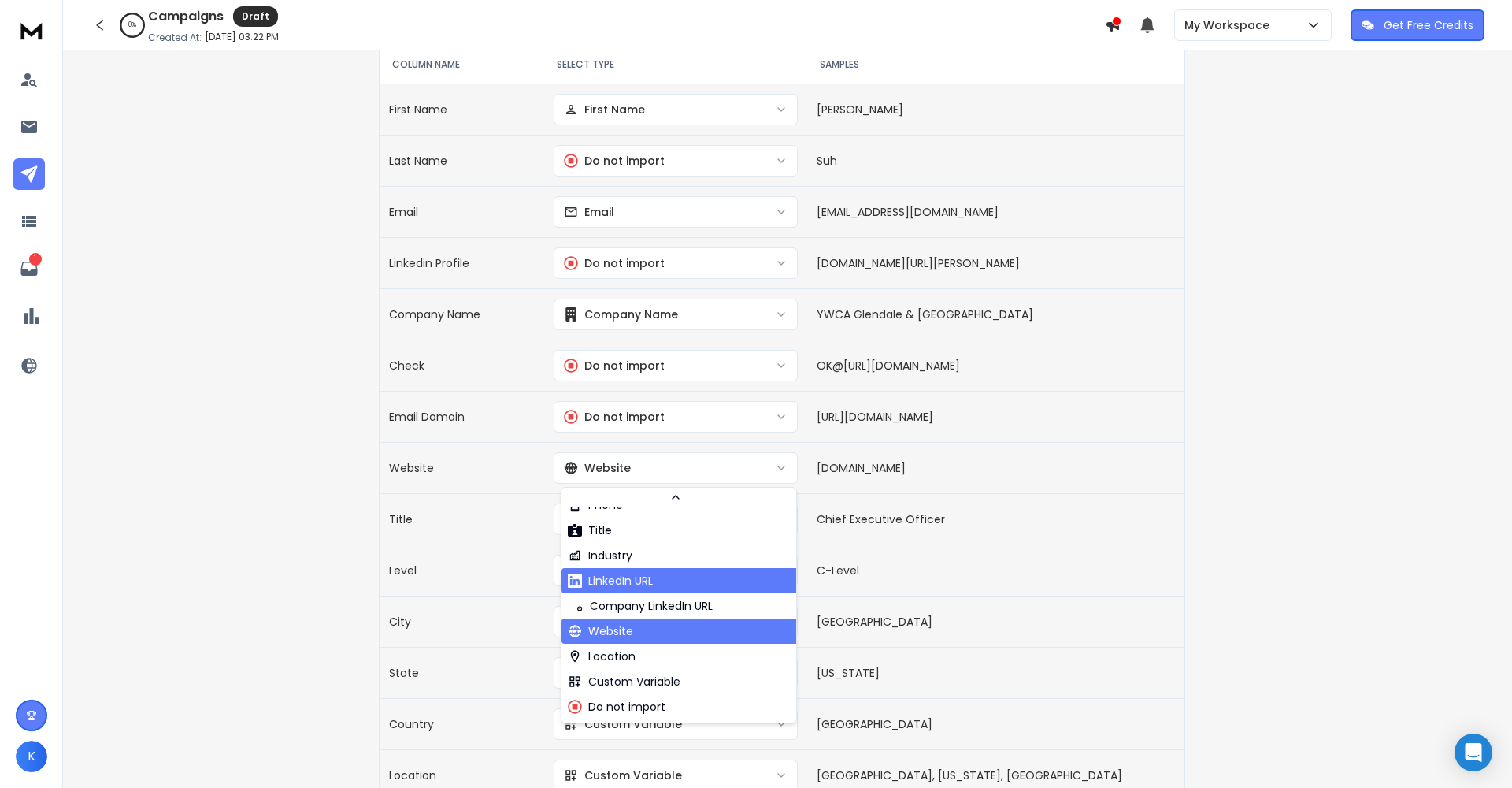
scroll to position [143, 0]
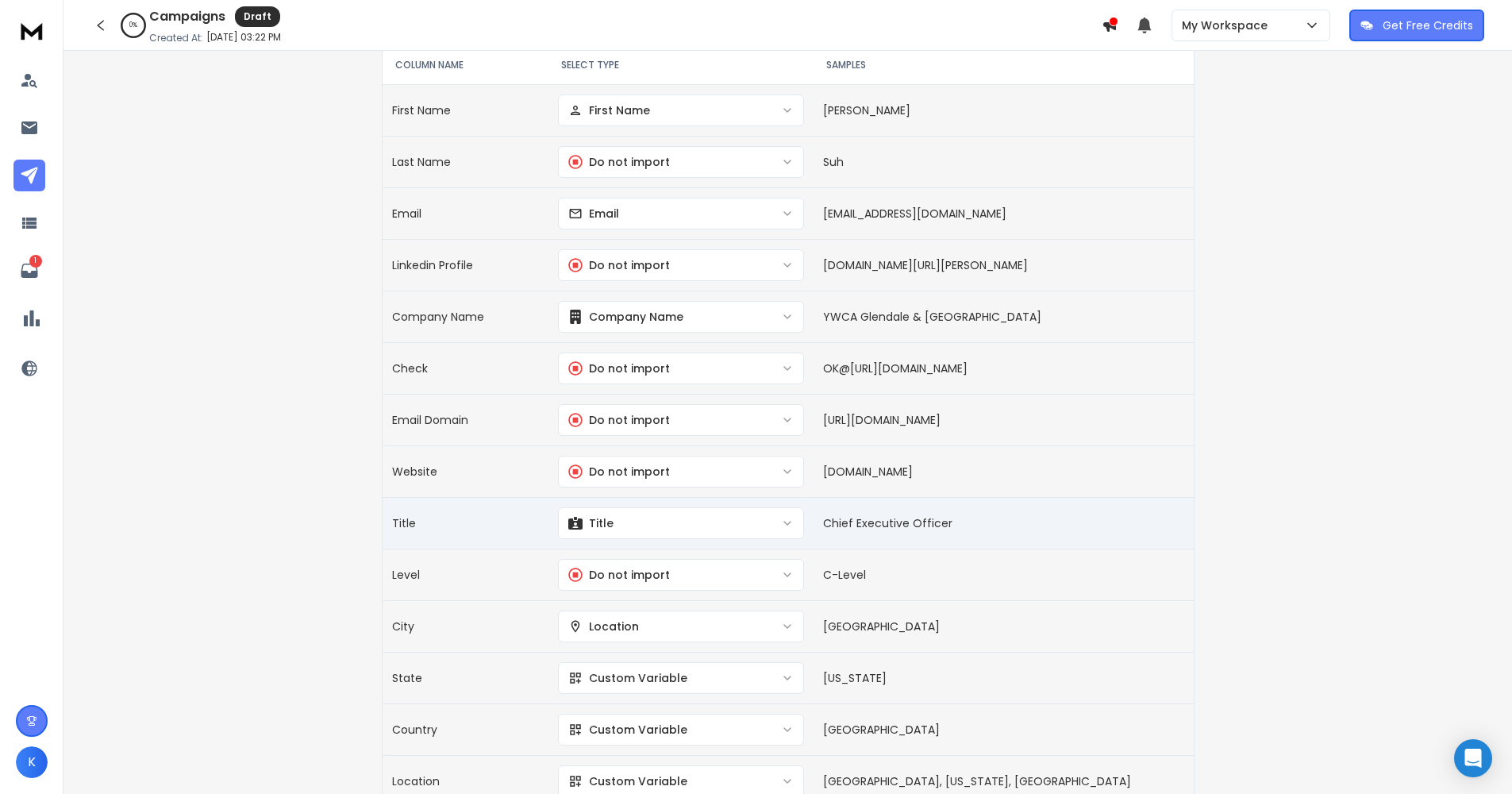
click at [716, 526] on button "Title" at bounding box center [682, 524] width 247 height 32
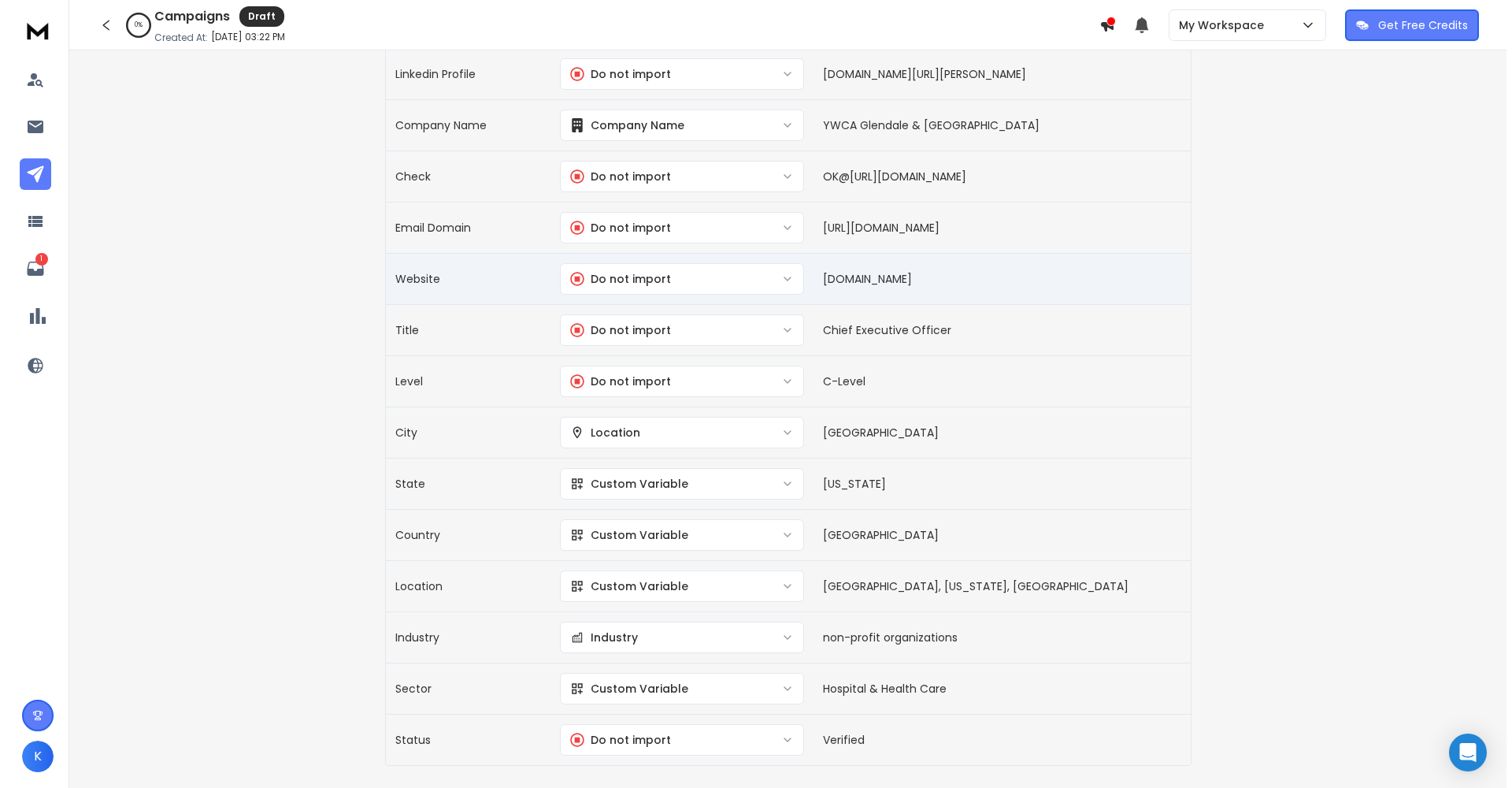
scroll to position [462, 0]
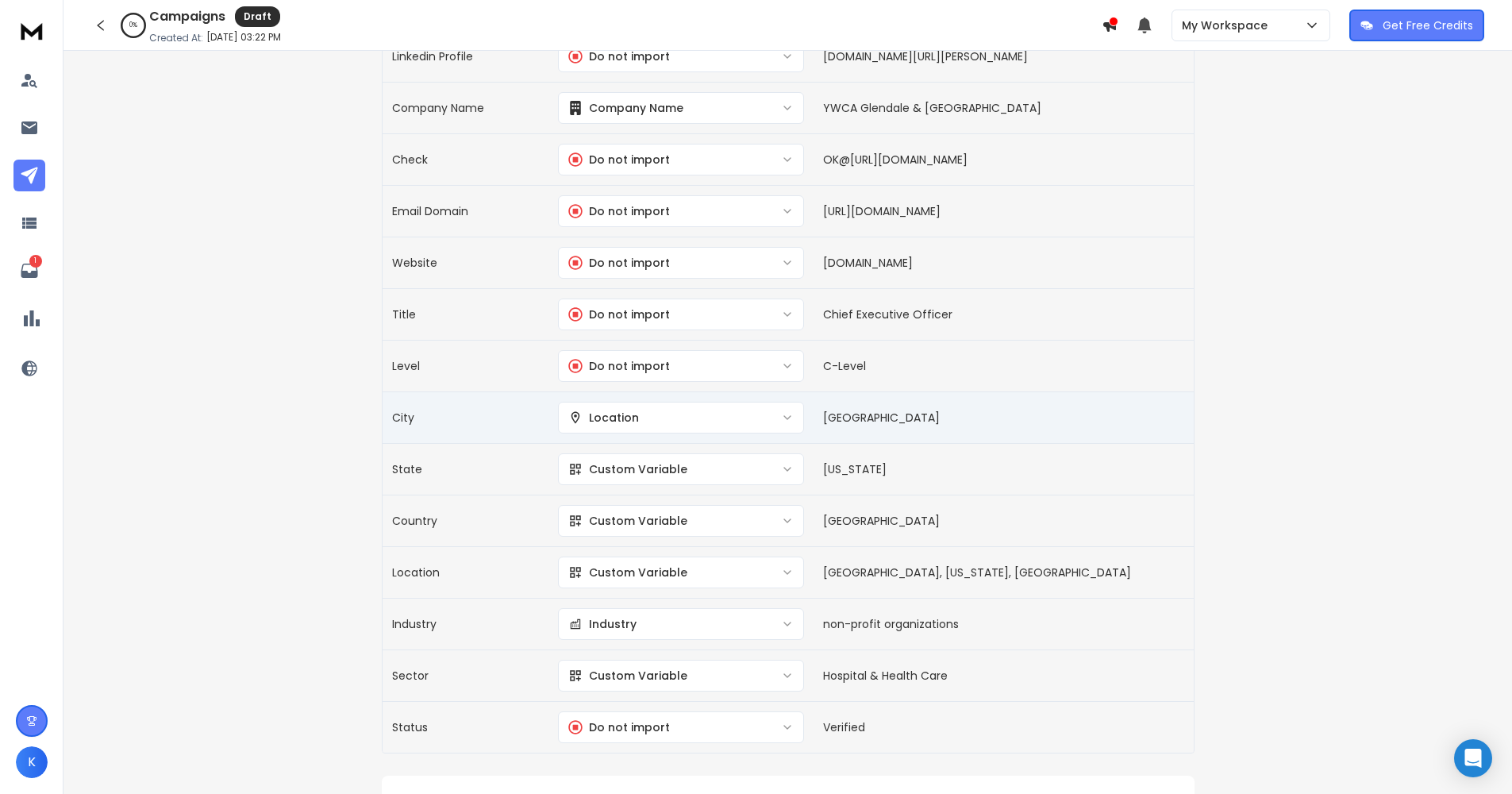
click at [782, 429] on button "Location" at bounding box center [682, 417] width 247 height 32
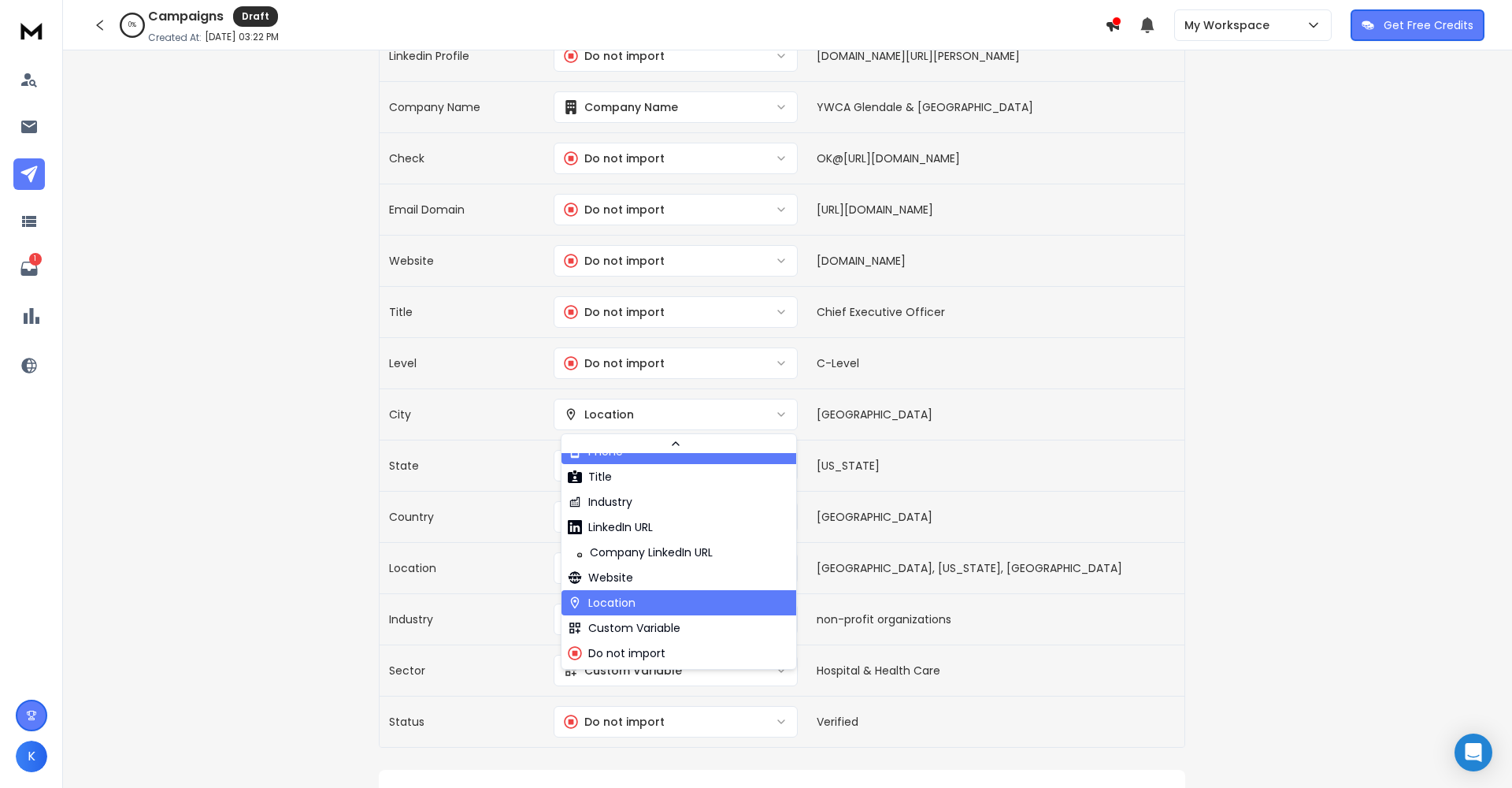
scroll to position [143, 0]
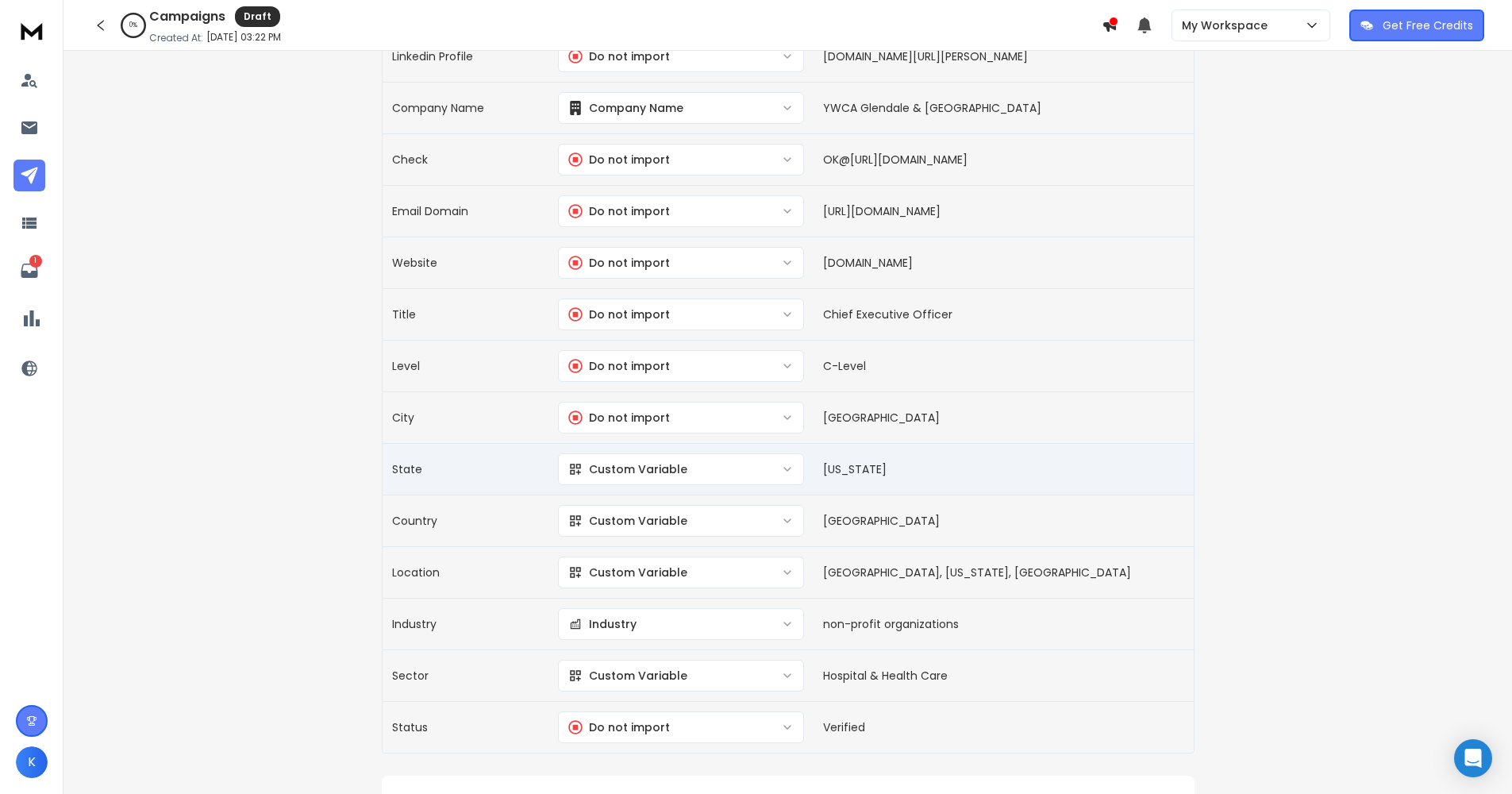
click at [730, 470] on button "Custom Variable" at bounding box center [682, 469] width 247 height 32
click at [722, 533] on button "Custom Variable" at bounding box center [687, 521] width 247 height 32
click at [673, 575] on div "Custom Variable" at bounding box center [628, 572] width 119 height 16
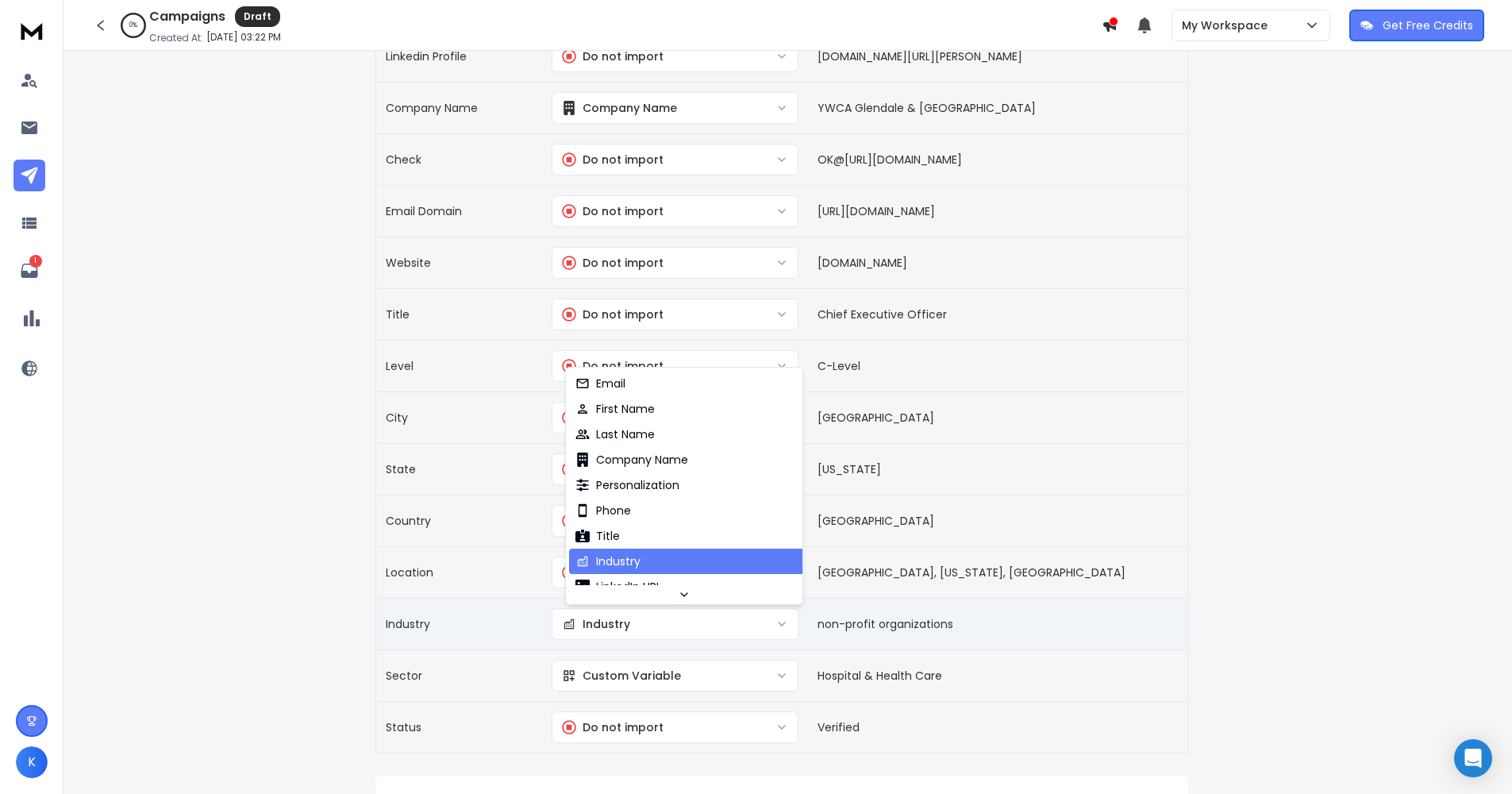
click at [689, 622] on button "Industry" at bounding box center [675, 624] width 247 height 32
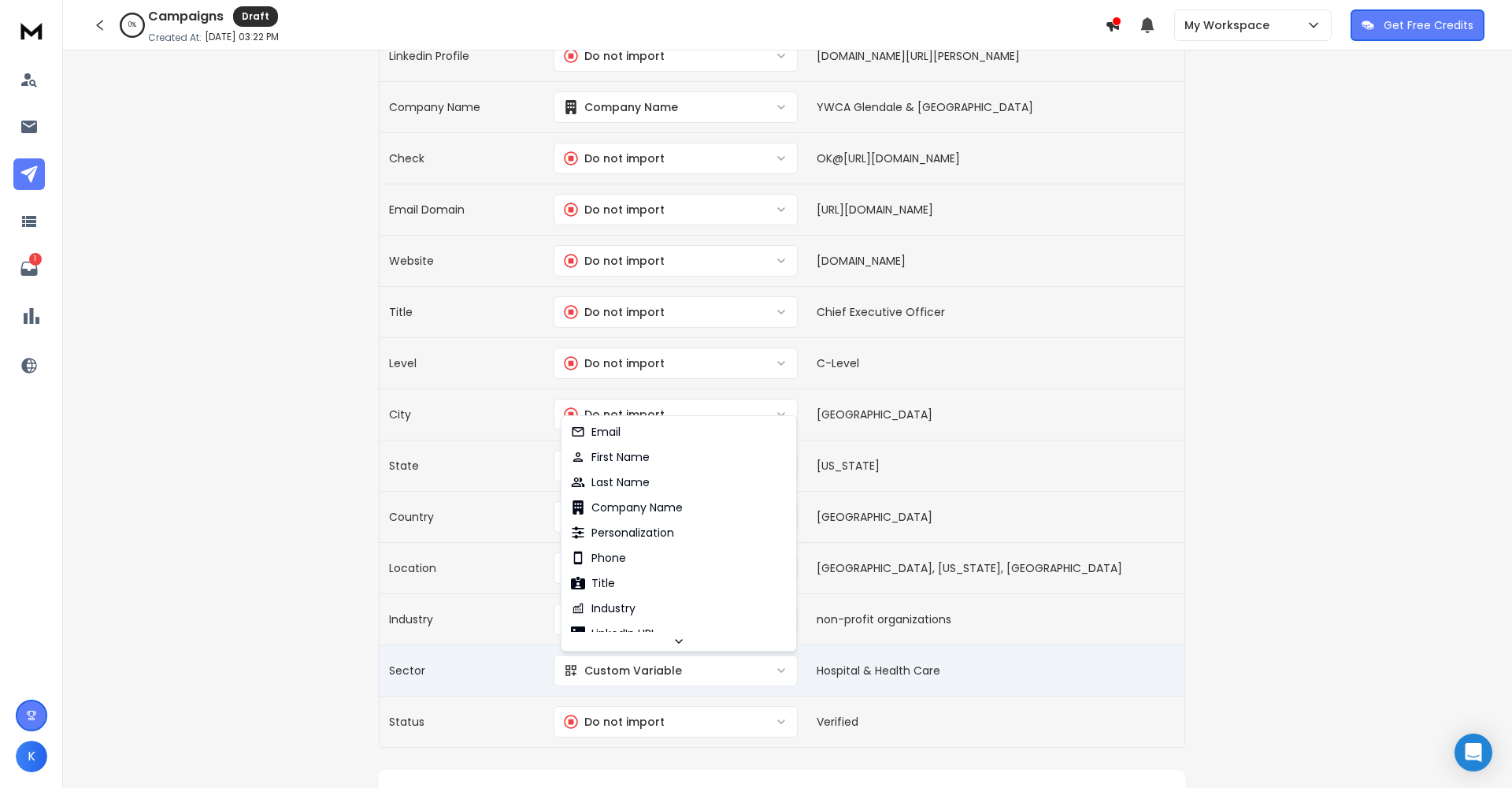
click at [659, 664] on div "Custom Variable" at bounding box center [623, 670] width 119 height 16
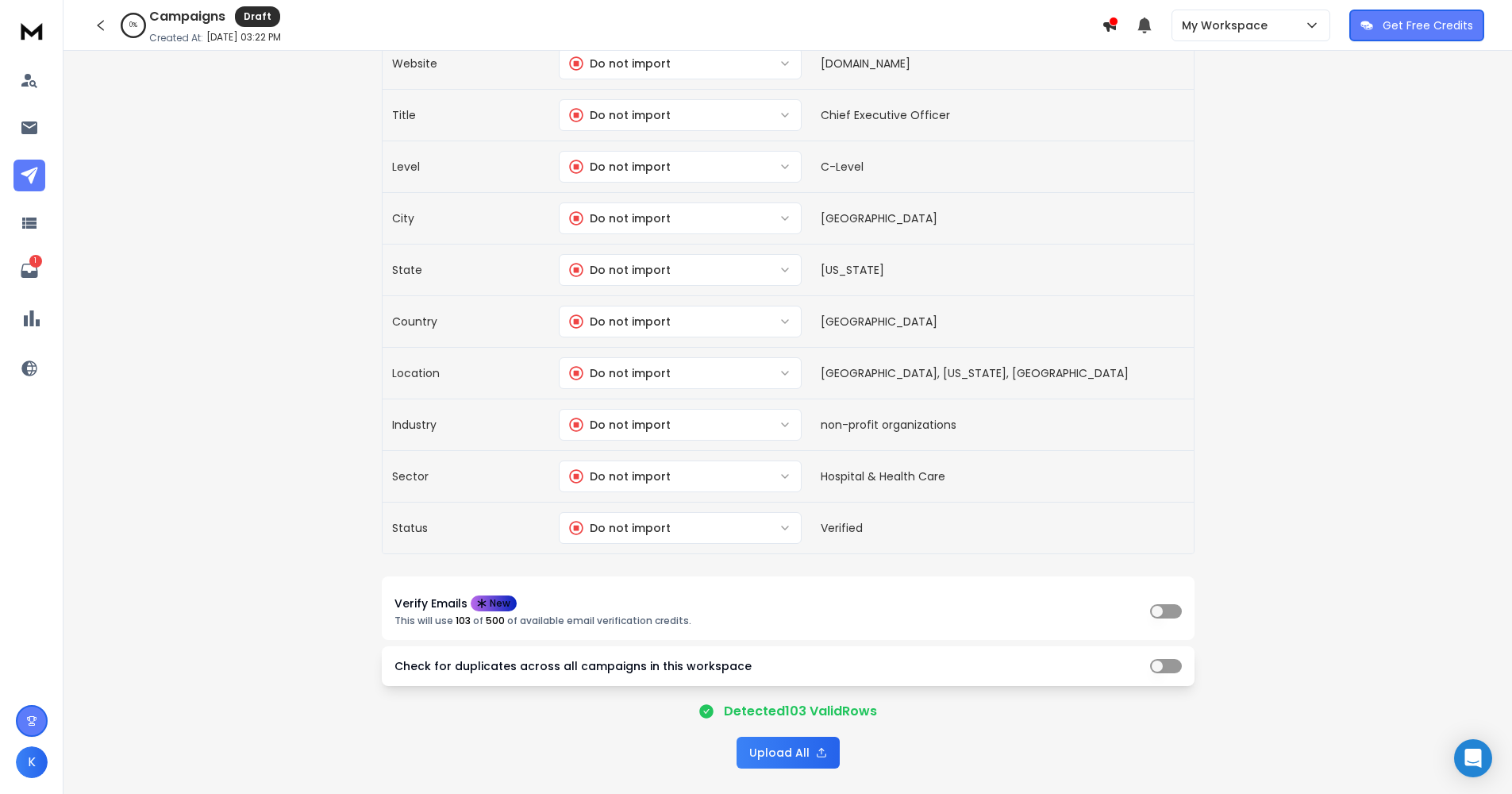
scroll to position [665, 0]
click at [1178, 666] on button "Check for duplicates across all campaigns in this workspace" at bounding box center [1166, 665] width 32 height 14
click at [812, 755] on button "Upload All" at bounding box center [788, 753] width 103 height 32
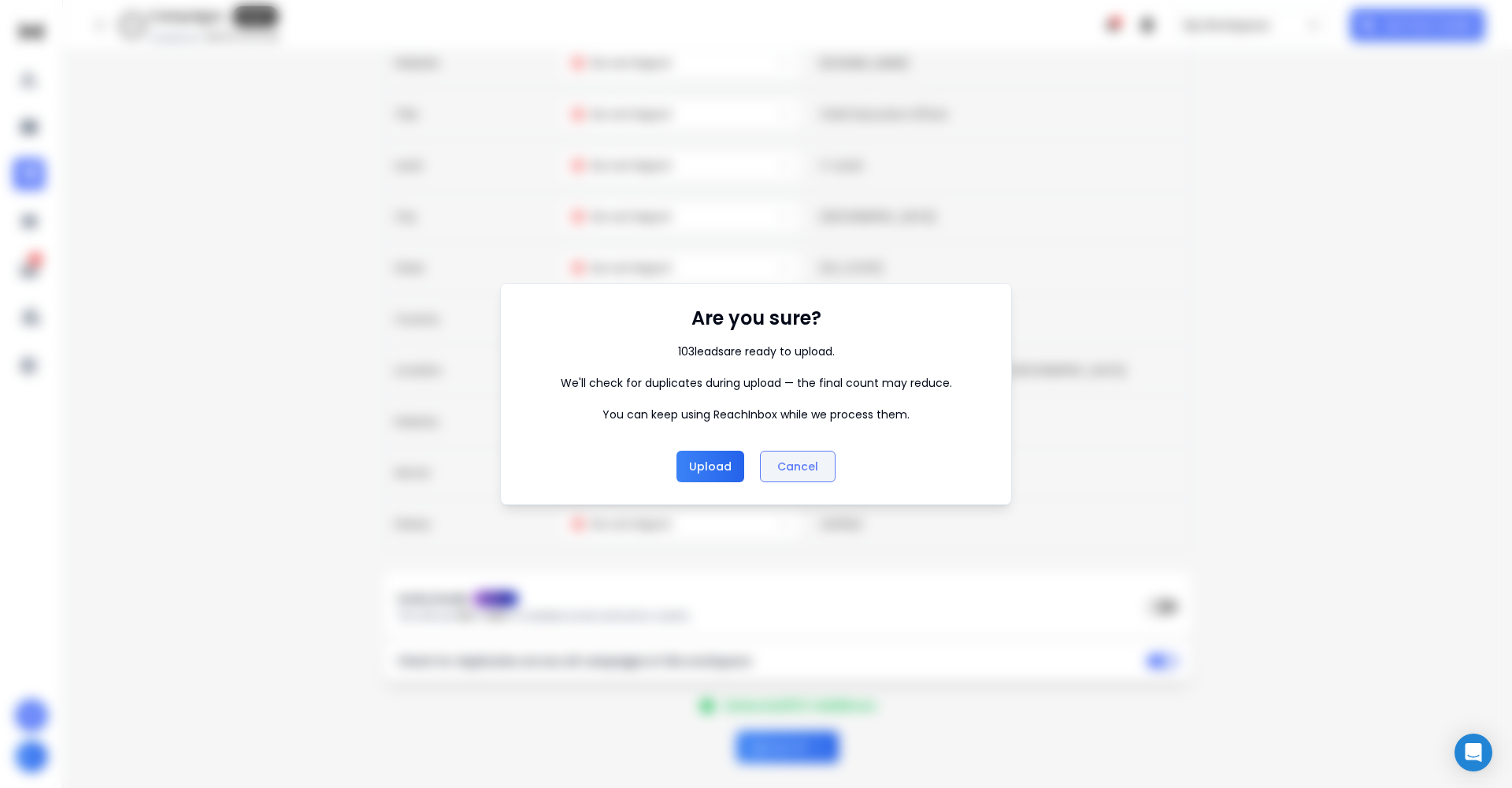
click at [723, 463] on button "Upload" at bounding box center [710, 466] width 67 height 31
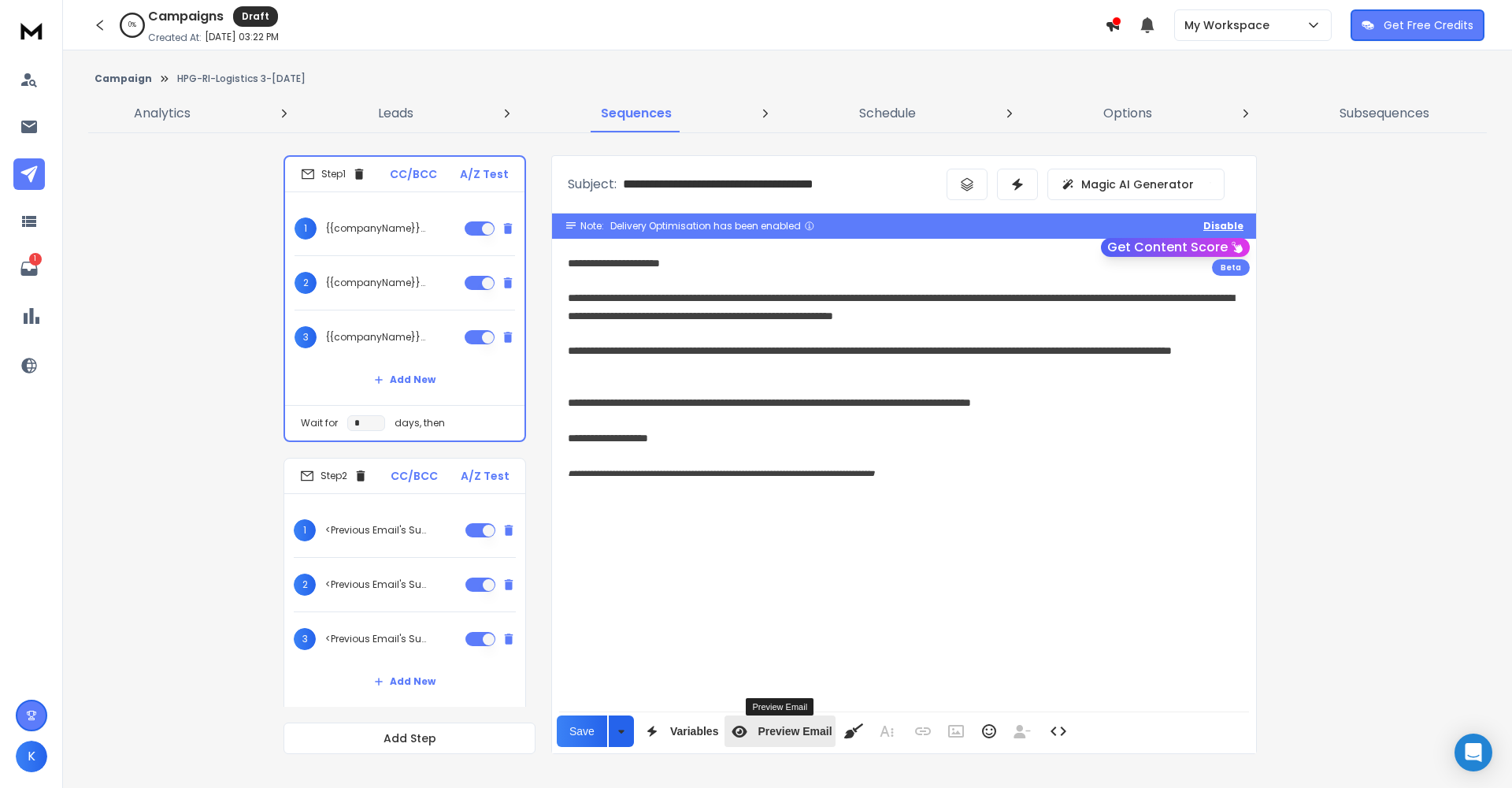
click at [772, 736] on span "Preview Email" at bounding box center [795, 731] width 81 height 13
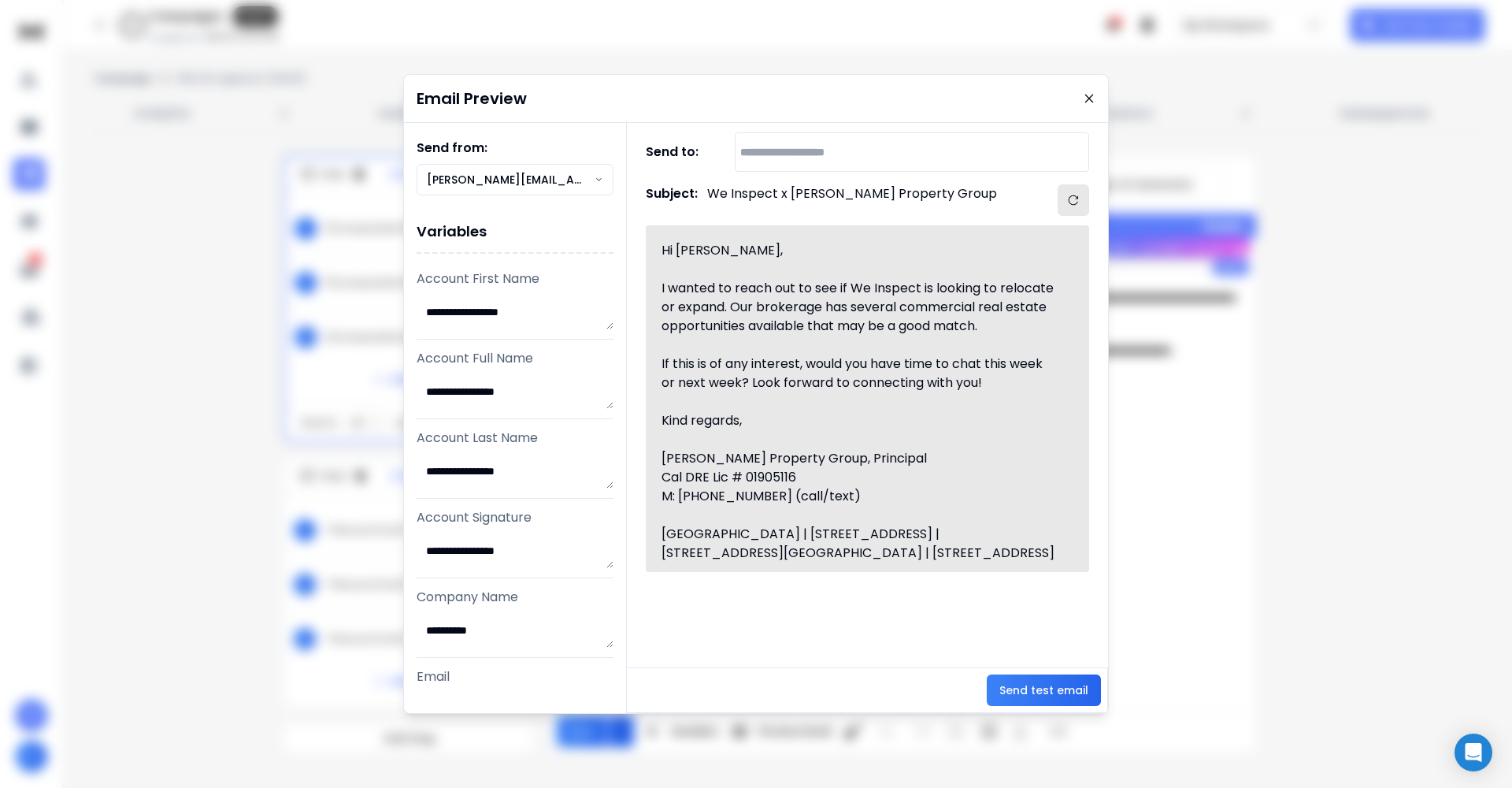
click at [1075, 196] on icon at bounding box center [1073, 199] width 11 height 11
click at [1089, 97] on icon at bounding box center [1089, 98] width 12 height 12
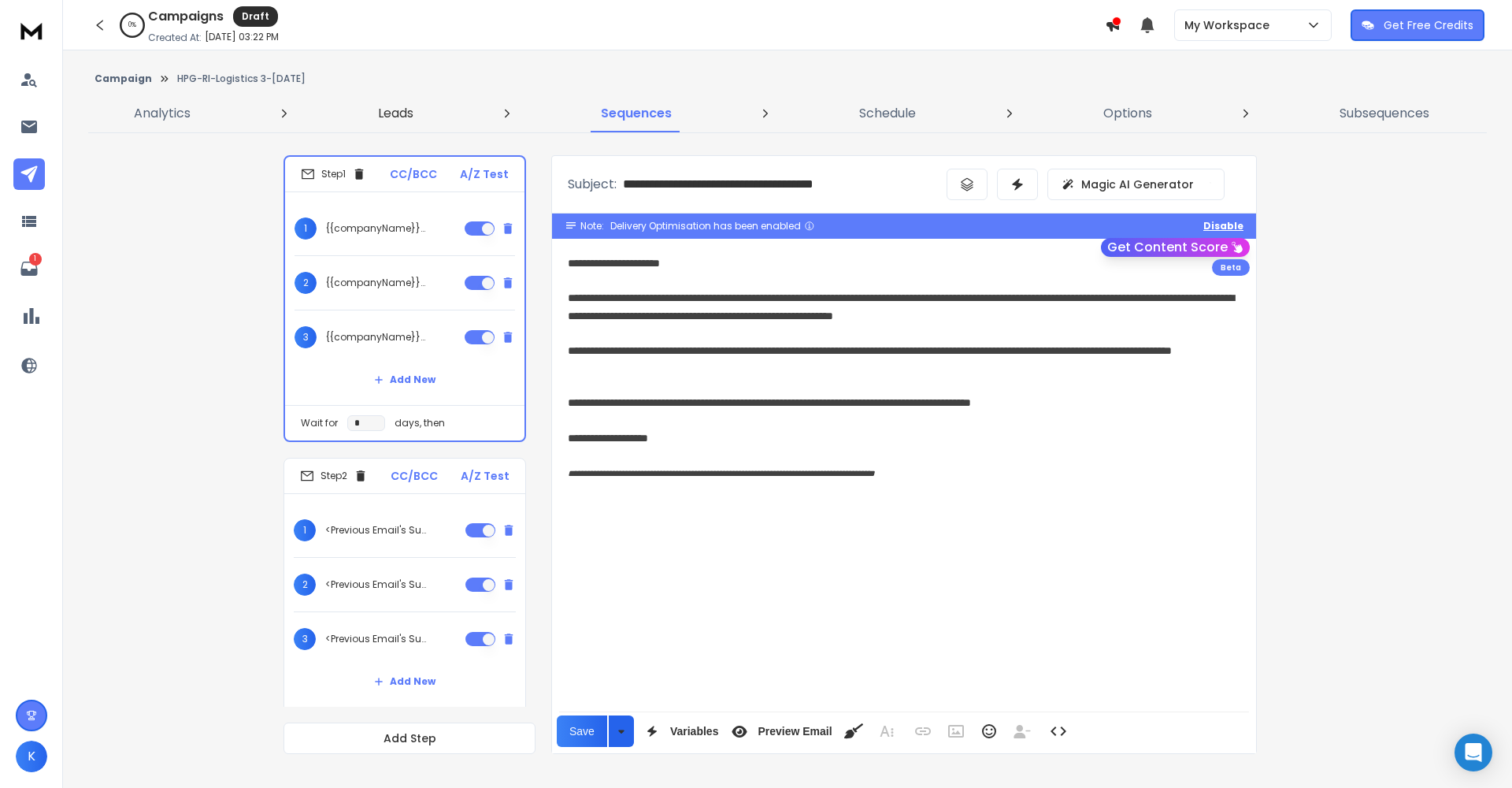
click at [387, 114] on p "Leads" at bounding box center [395, 113] width 35 height 19
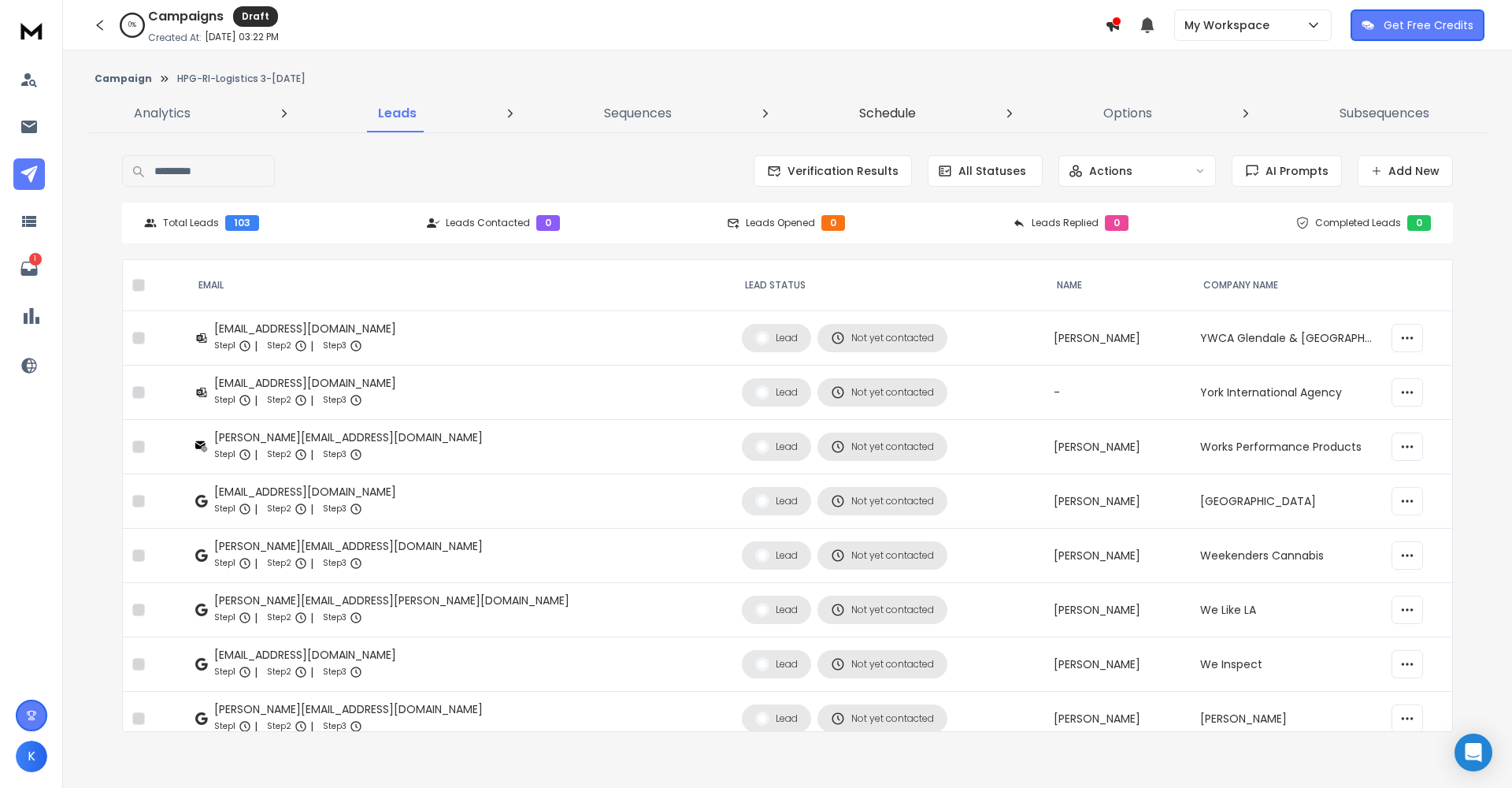
click at [907, 110] on p "Schedule" at bounding box center [887, 113] width 57 height 19
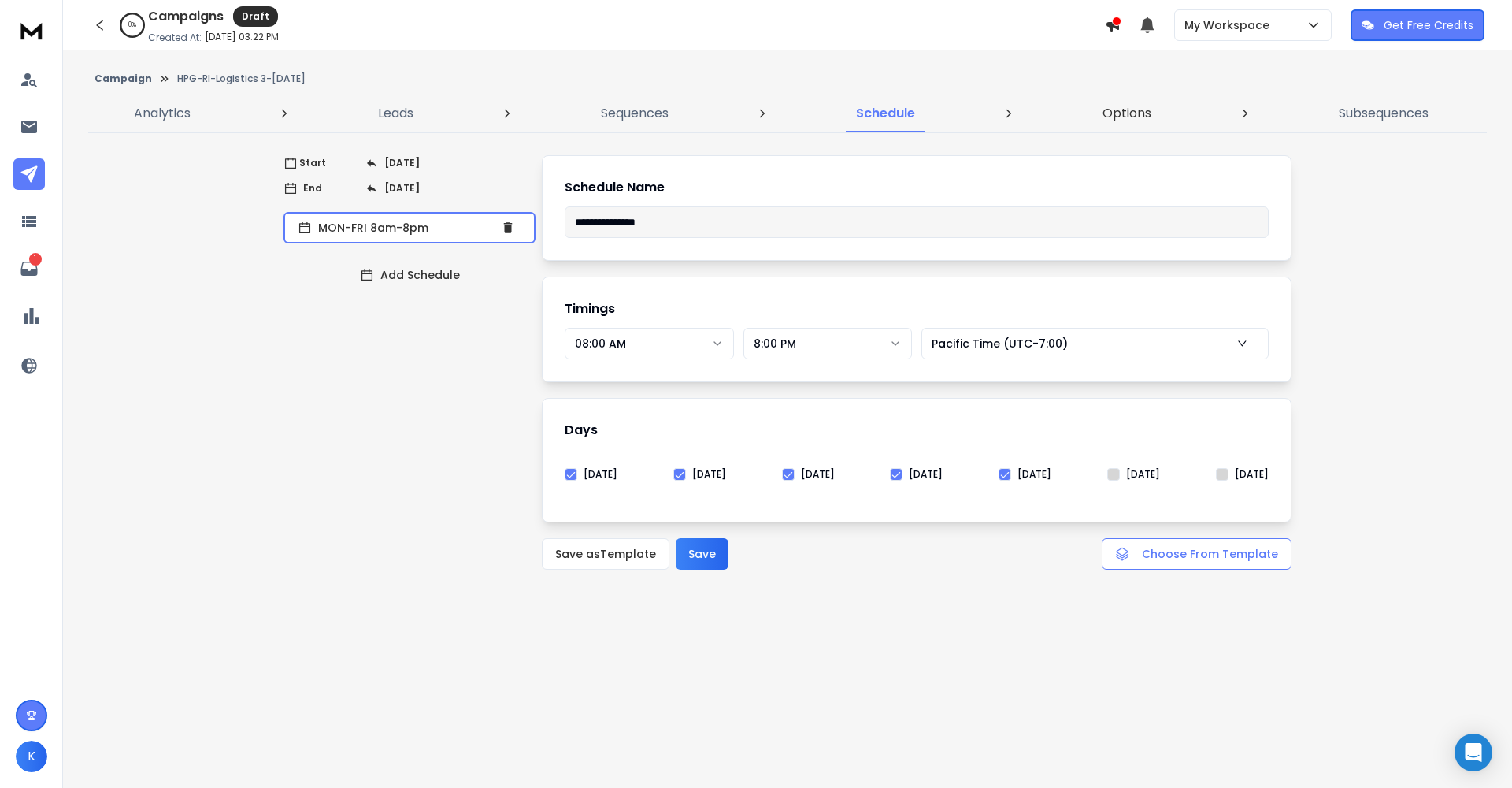
click at [1119, 119] on p "Options" at bounding box center [1127, 113] width 49 height 19
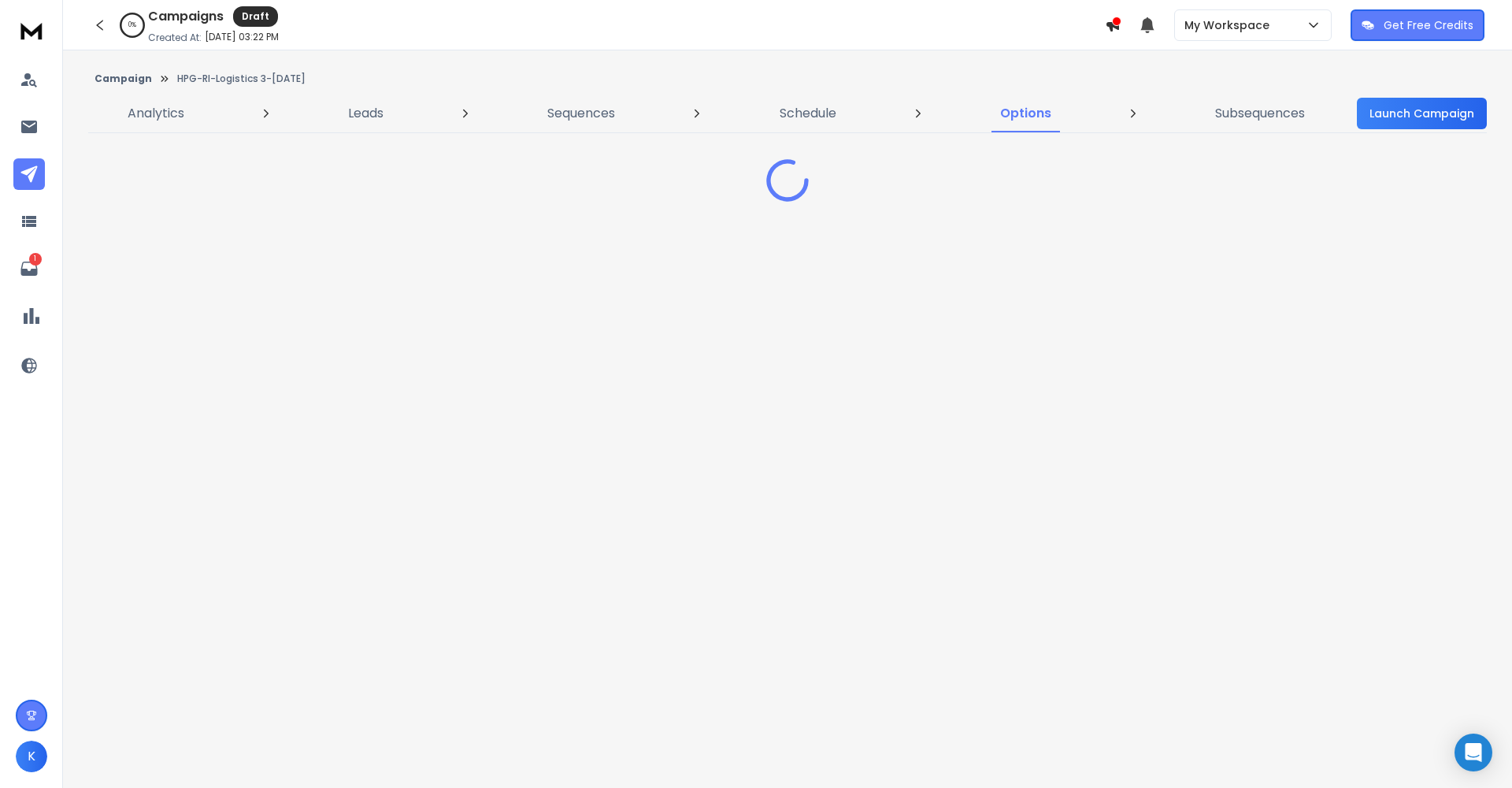
select select "*"
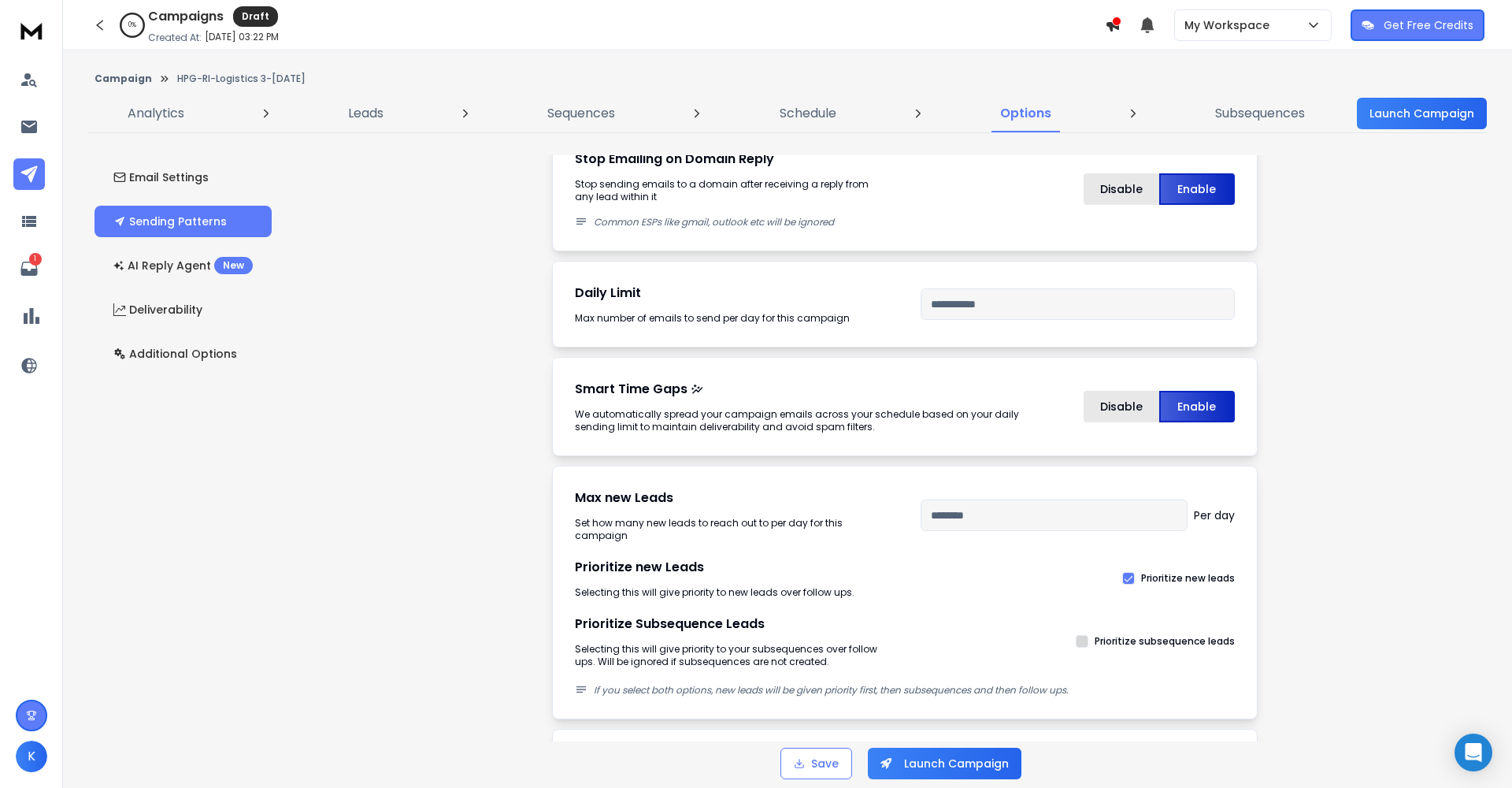
scroll to position [739, 0]
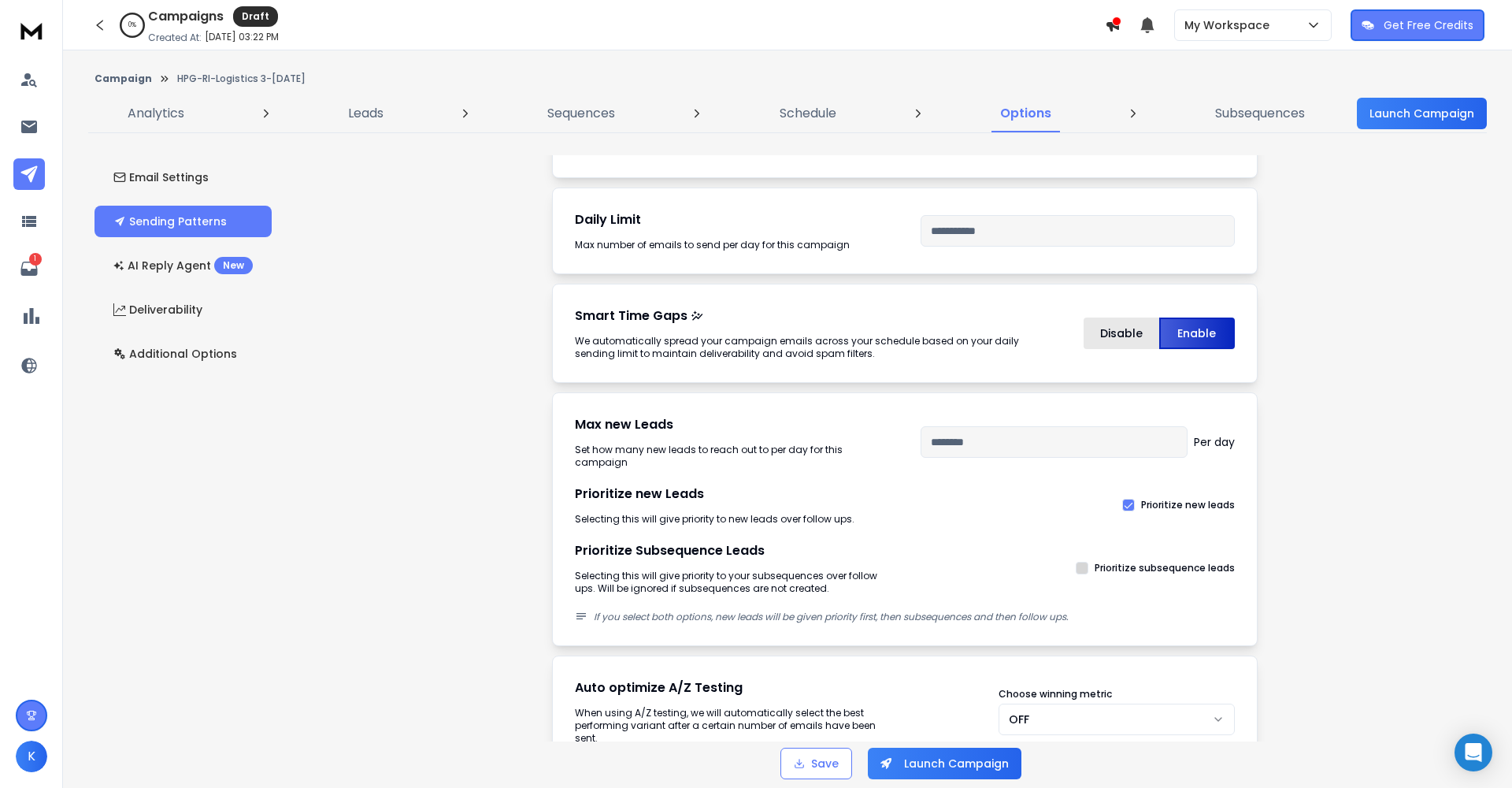
click at [941, 213] on div "Daily Limit Max number of emails to send per day for this campaign ***" at bounding box center [905, 231] width 660 height 41
click at [939, 238] on input "***" at bounding box center [1078, 231] width 314 height 31
type input "**"
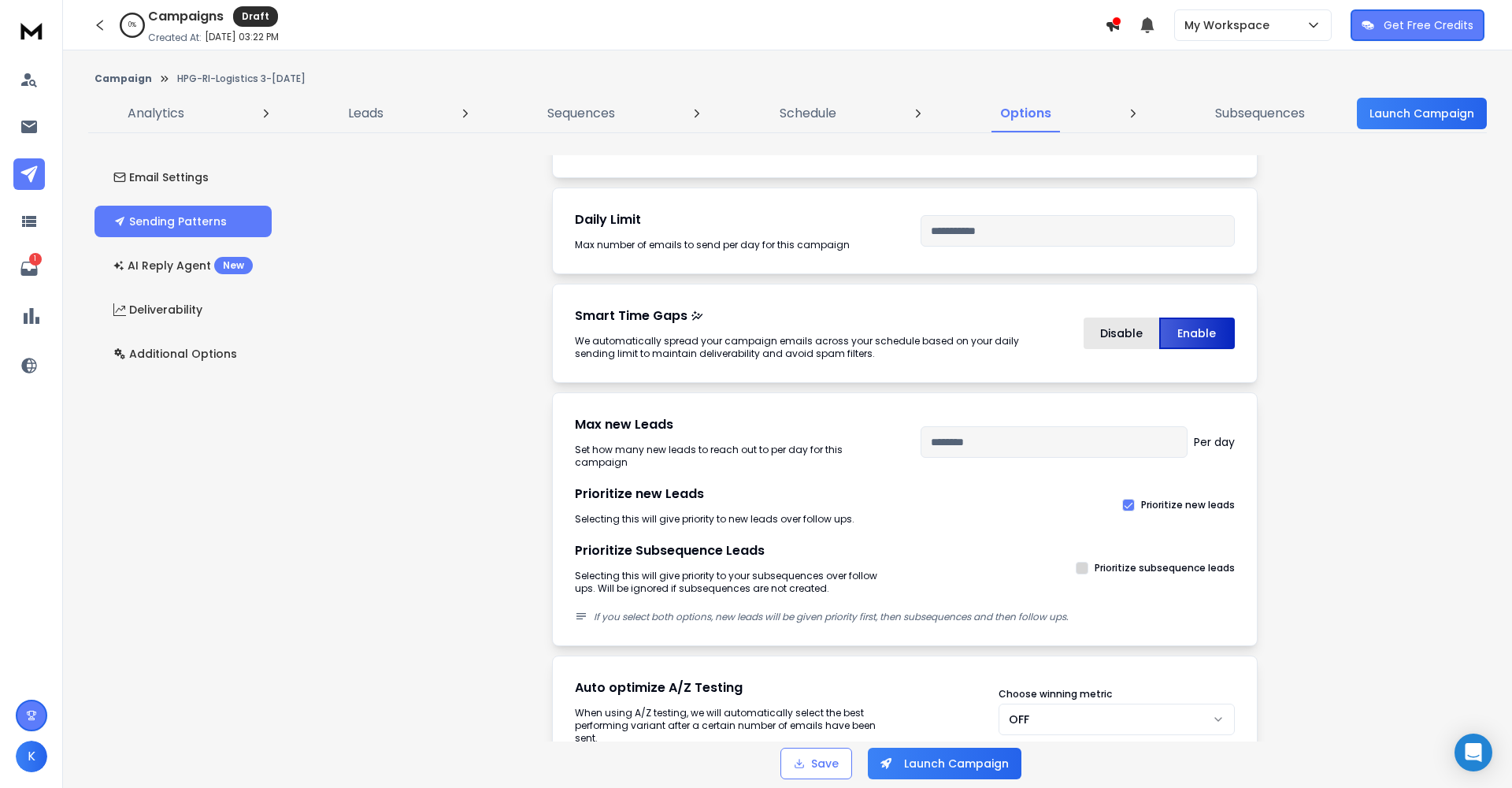
click at [939, 443] on input "***" at bounding box center [1054, 442] width 267 height 31
type input "**"
click at [1395, 426] on div "Email Accounts Accounts to Use Select one or more accounts to send emails from …" at bounding box center [914, 449] width 1235 height 586
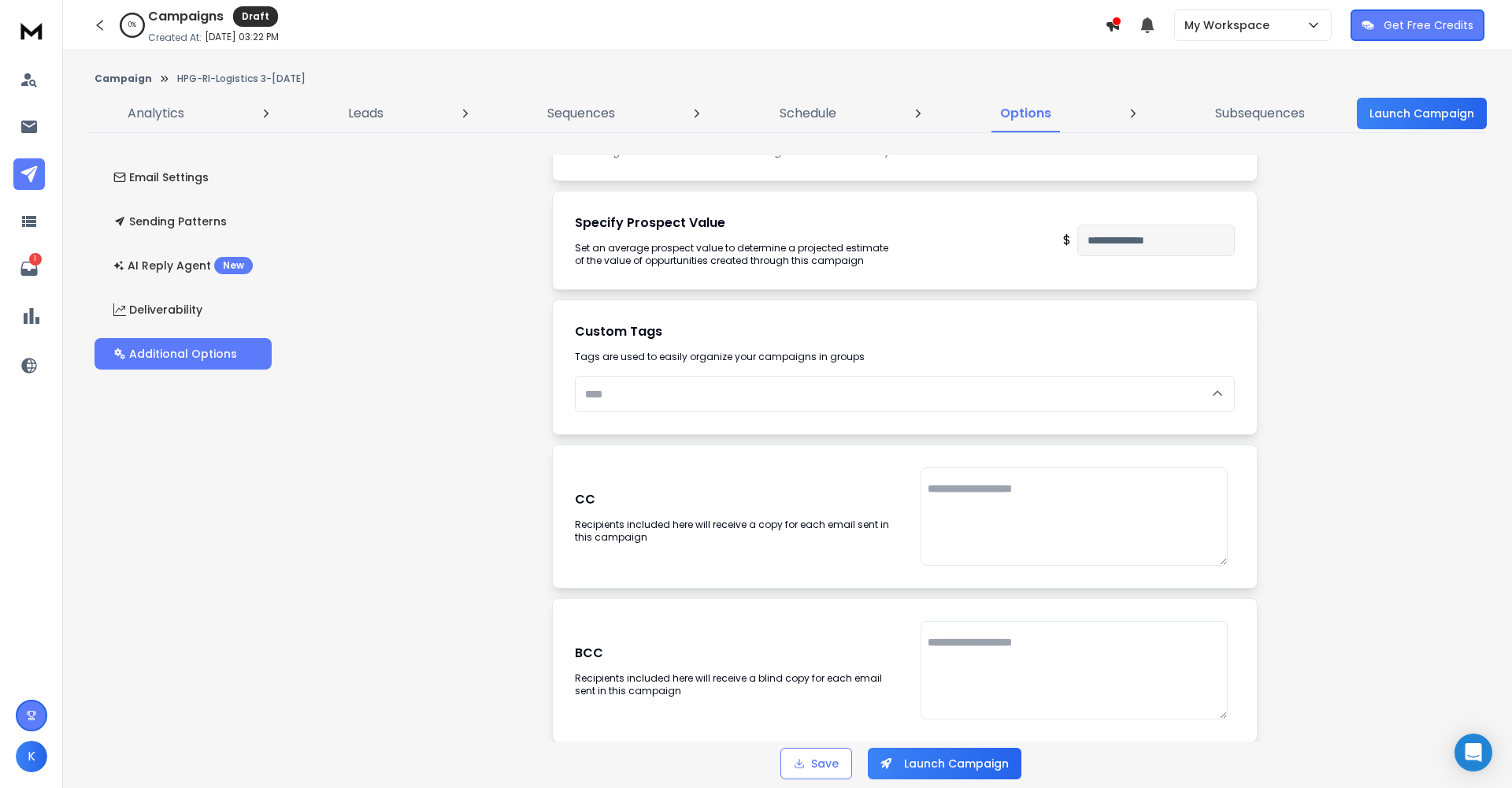
scroll to position [3095, 0]
click at [840, 757] on button "Save" at bounding box center [816, 763] width 72 height 31
click at [912, 760] on button "Launch Campaign" at bounding box center [945, 763] width 154 height 31
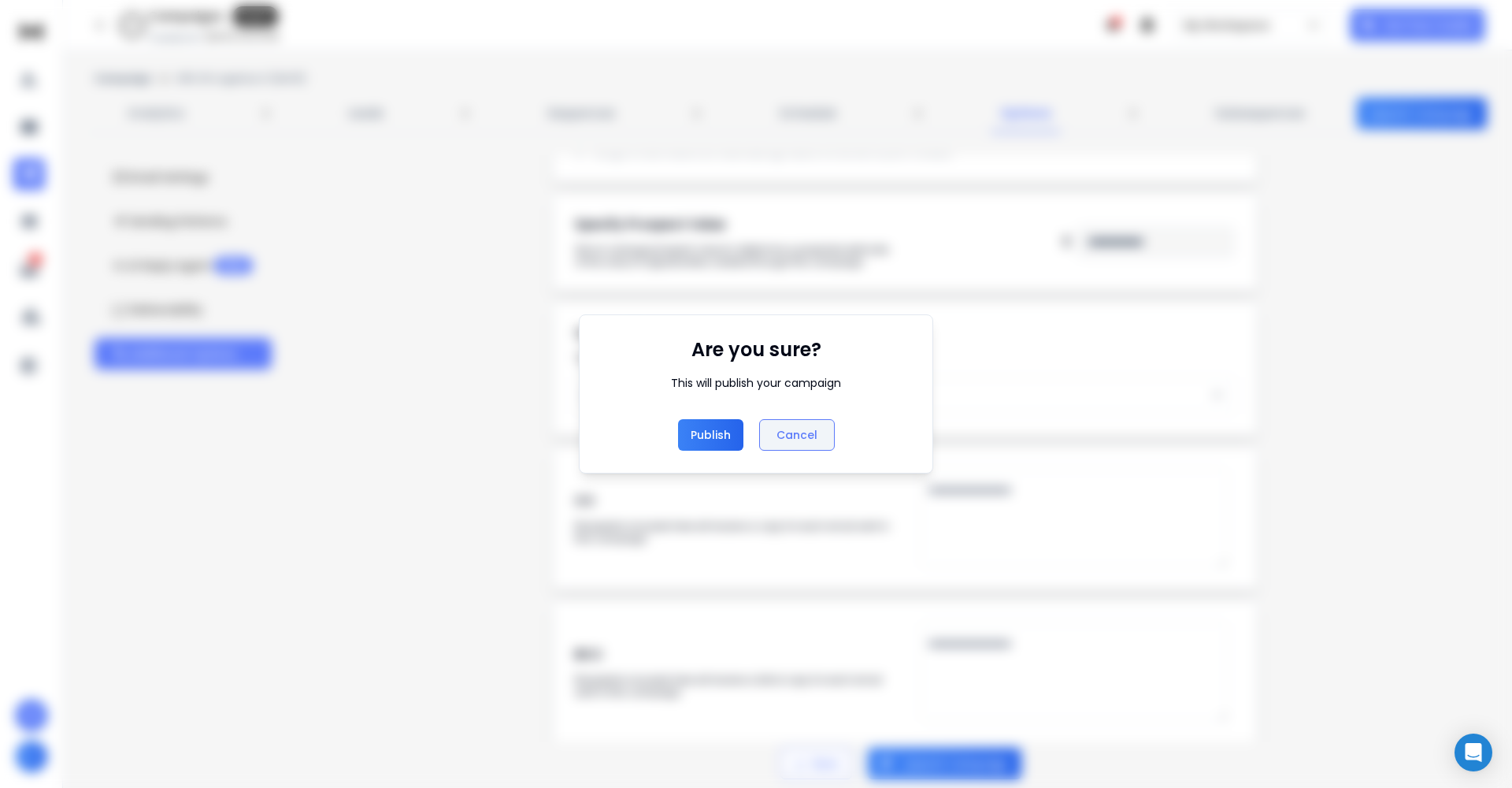
click at [721, 437] on button "Publish" at bounding box center [710, 435] width 65 height 31
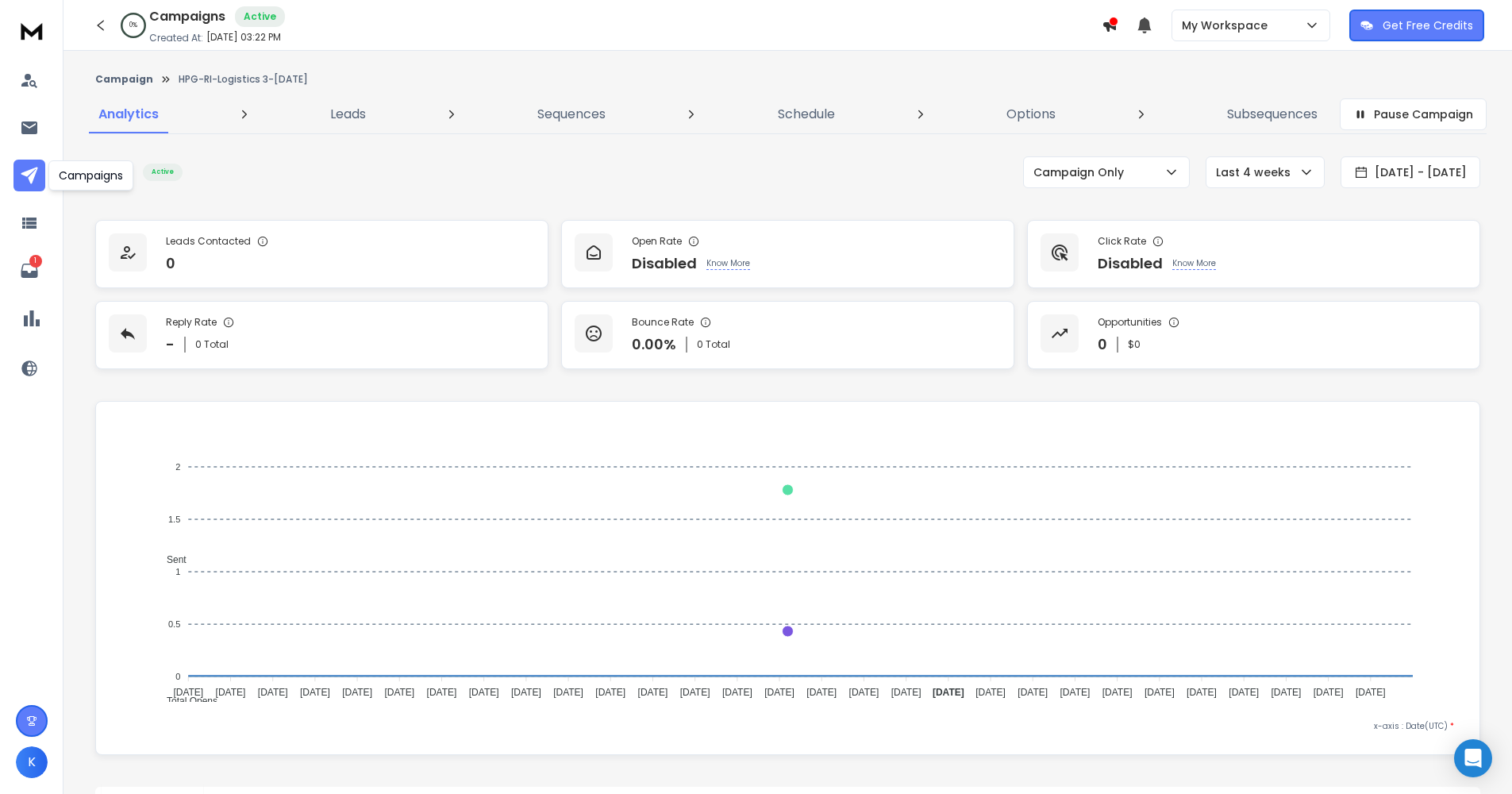
click at [27, 178] on icon at bounding box center [29, 175] width 19 height 19
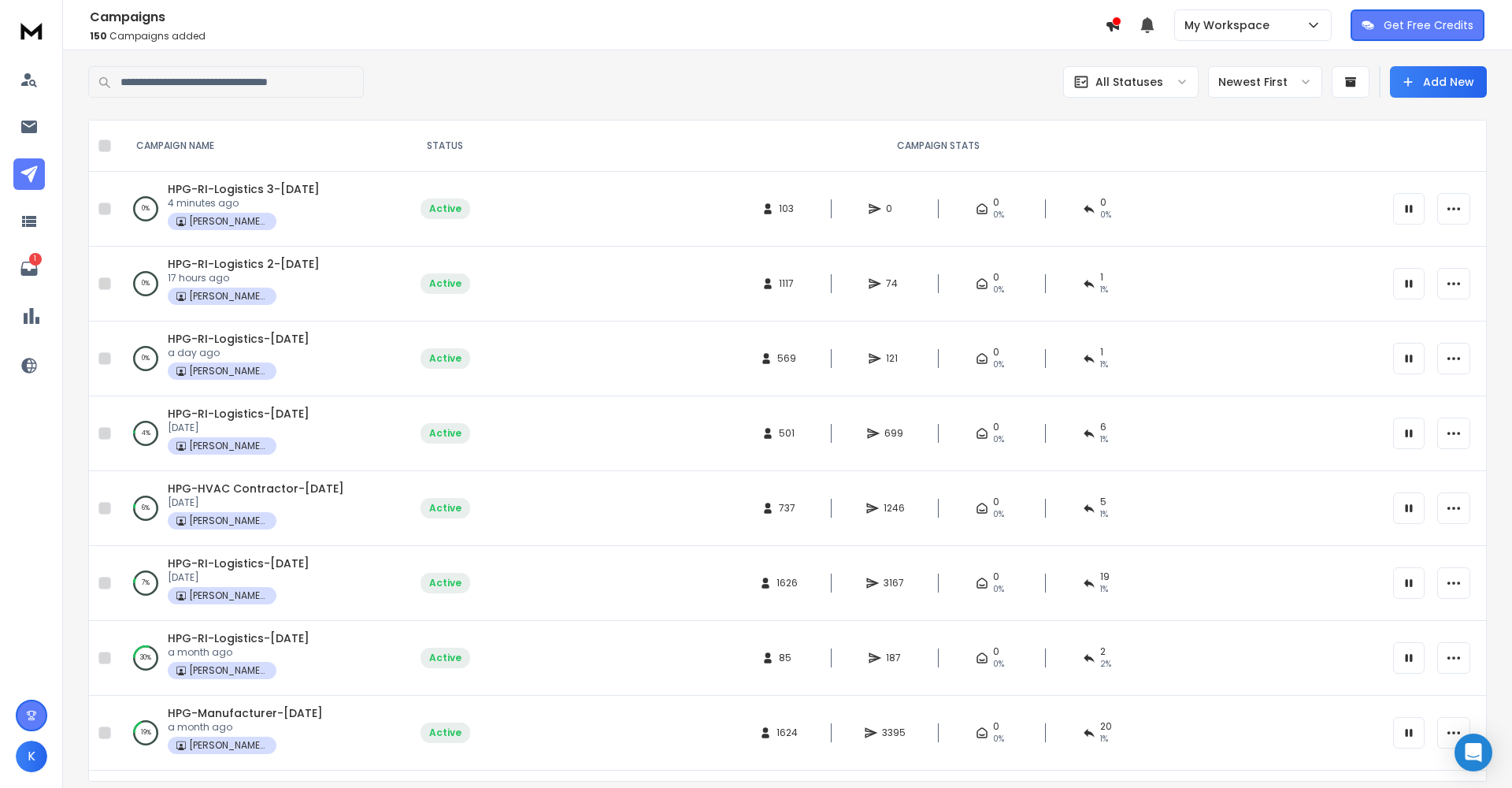
click at [21, 268] on icon at bounding box center [29, 268] width 19 height 19
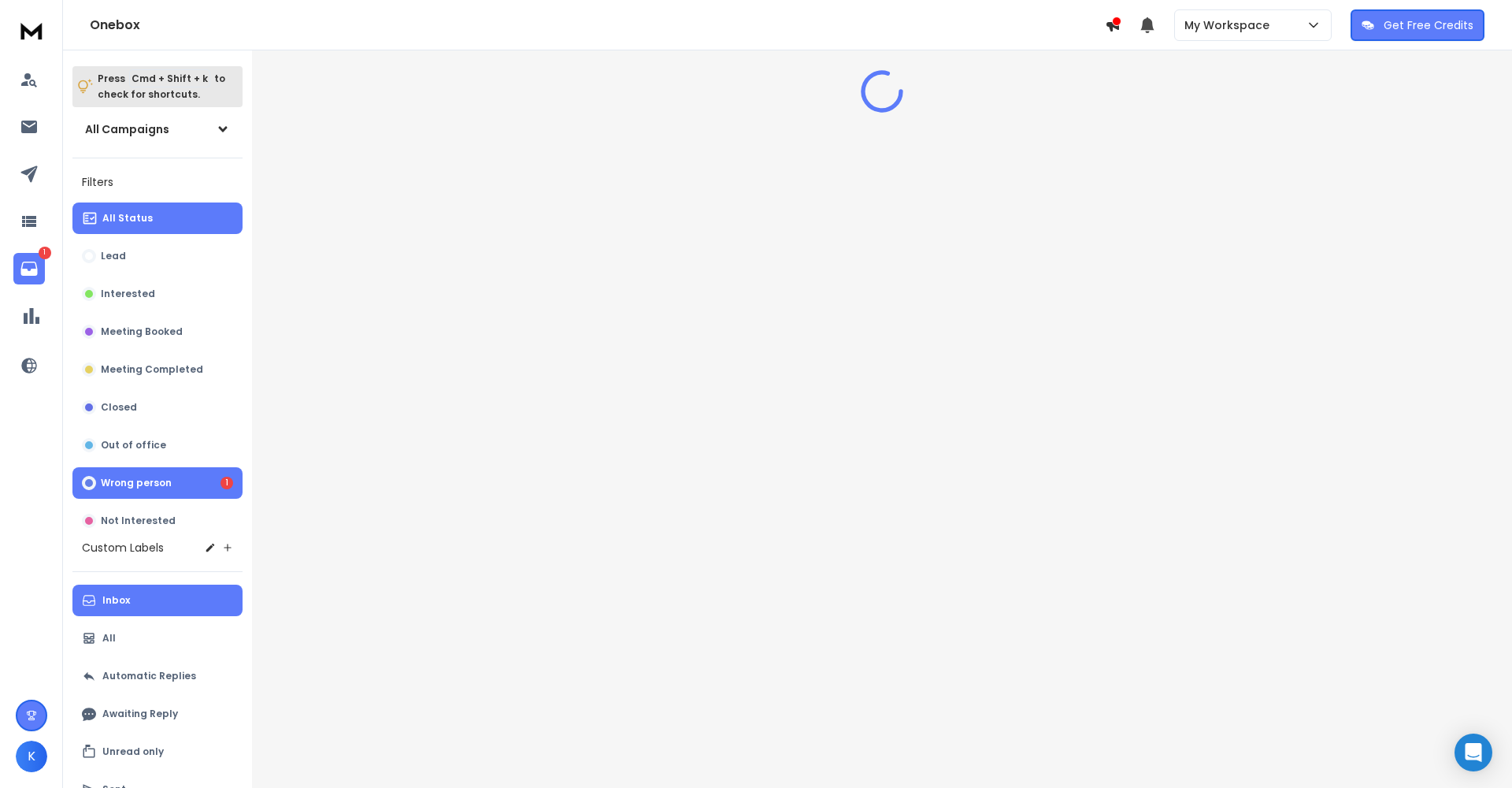
click at [164, 484] on p "Wrong person" at bounding box center [136, 483] width 71 height 12
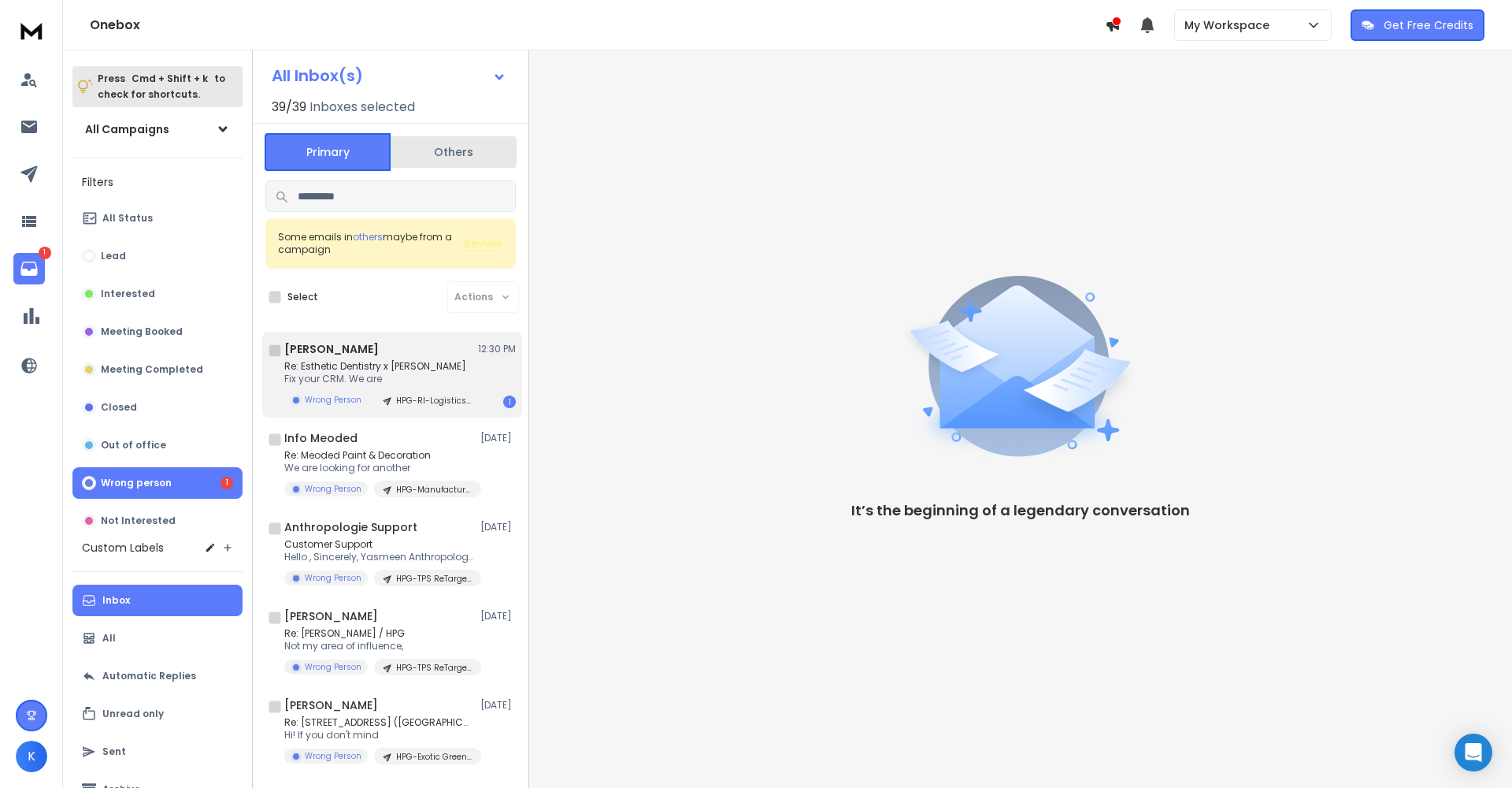
click at [358, 380] on p "Fix your CRM. We are" at bounding box center [379, 379] width 189 height 12
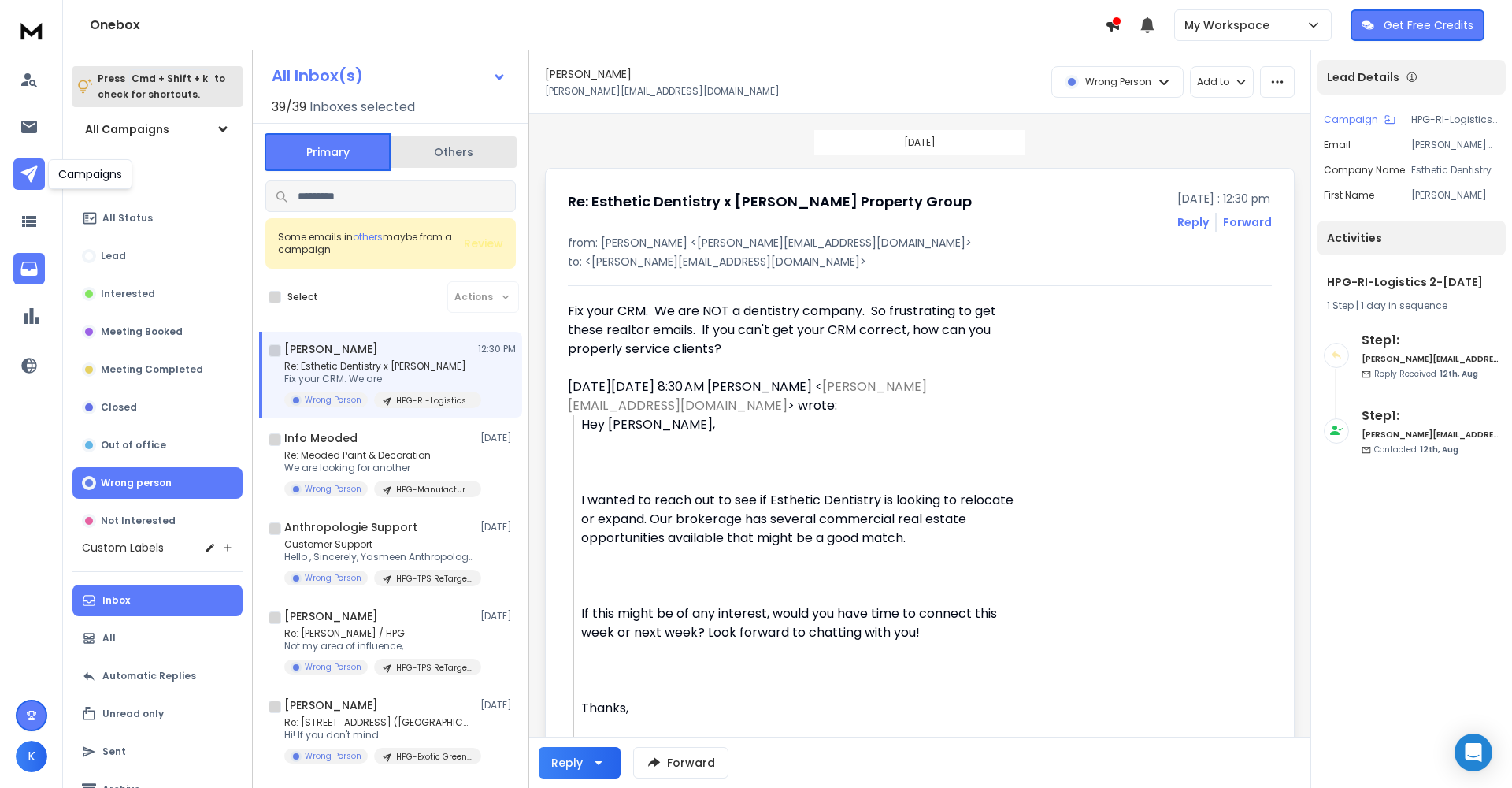
click at [27, 166] on icon at bounding box center [29, 174] width 19 height 19
